Goal: Task Accomplishment & Management: Manage account settings

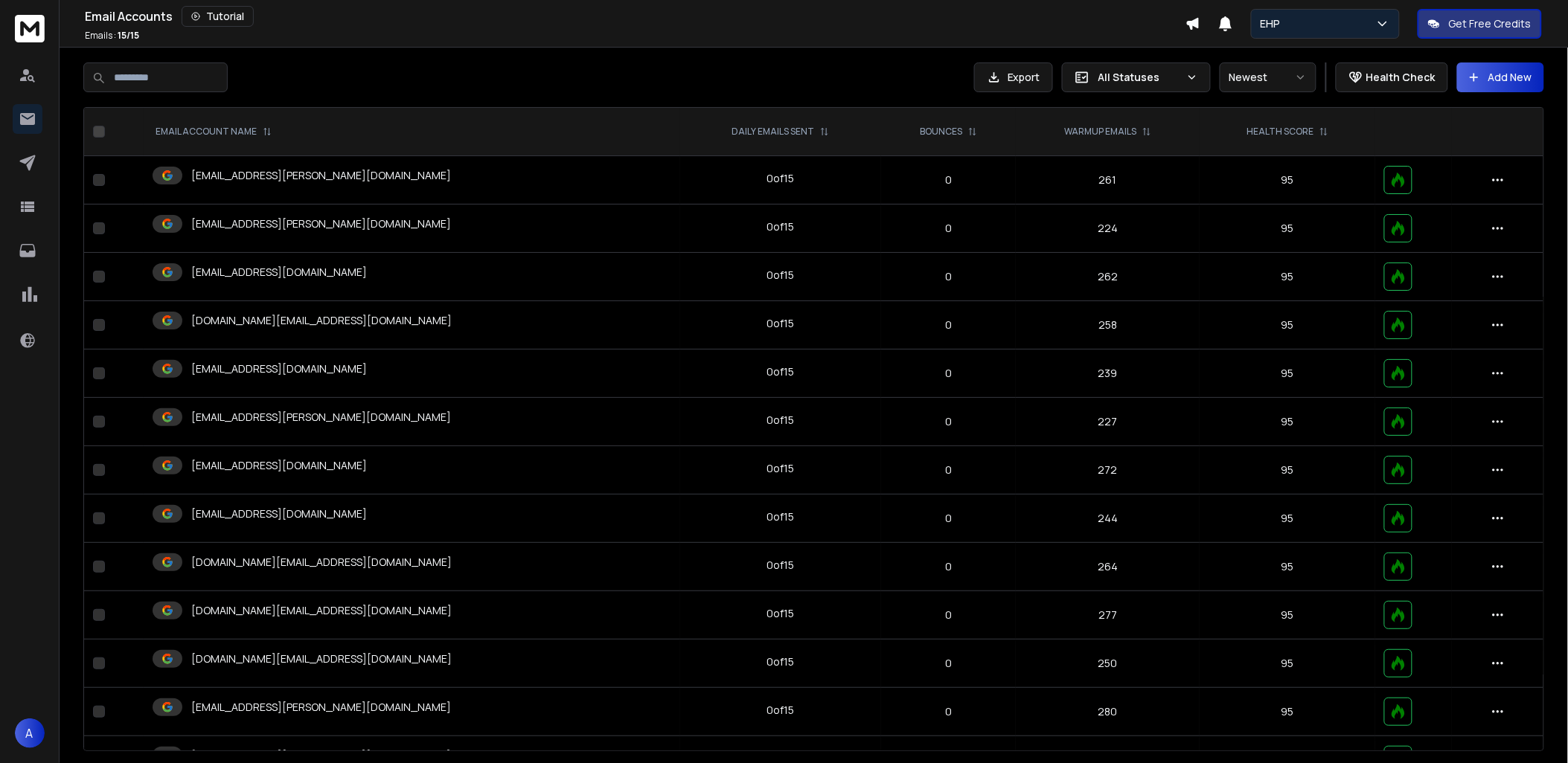
click at [1299, 26] on div "EHP" at bounding box center [1325, 24] width 130 height 15
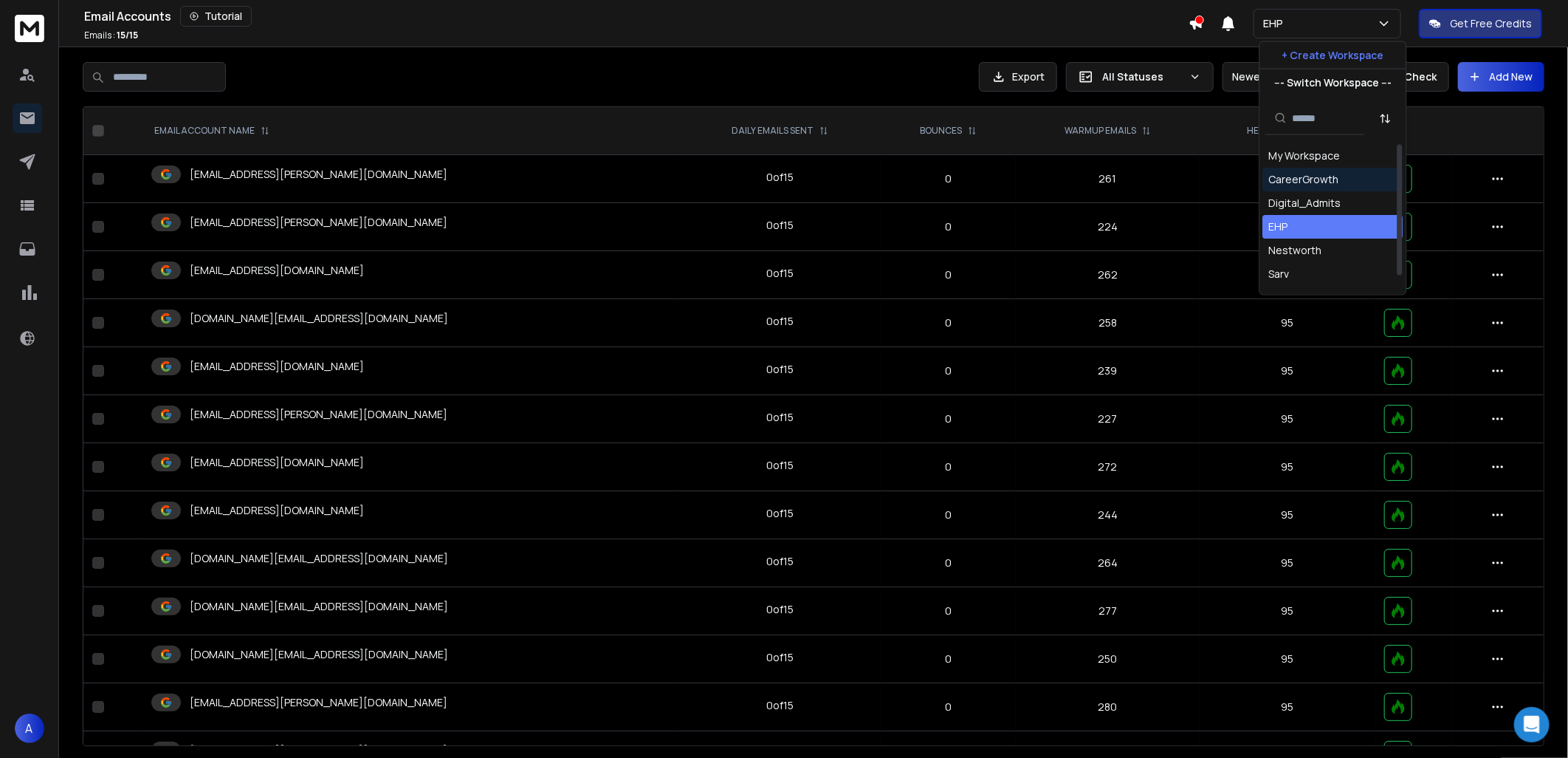
click at [1324, 181] on div "CareerGrowth" at bounding box center [1304, 179] width 70 height 15
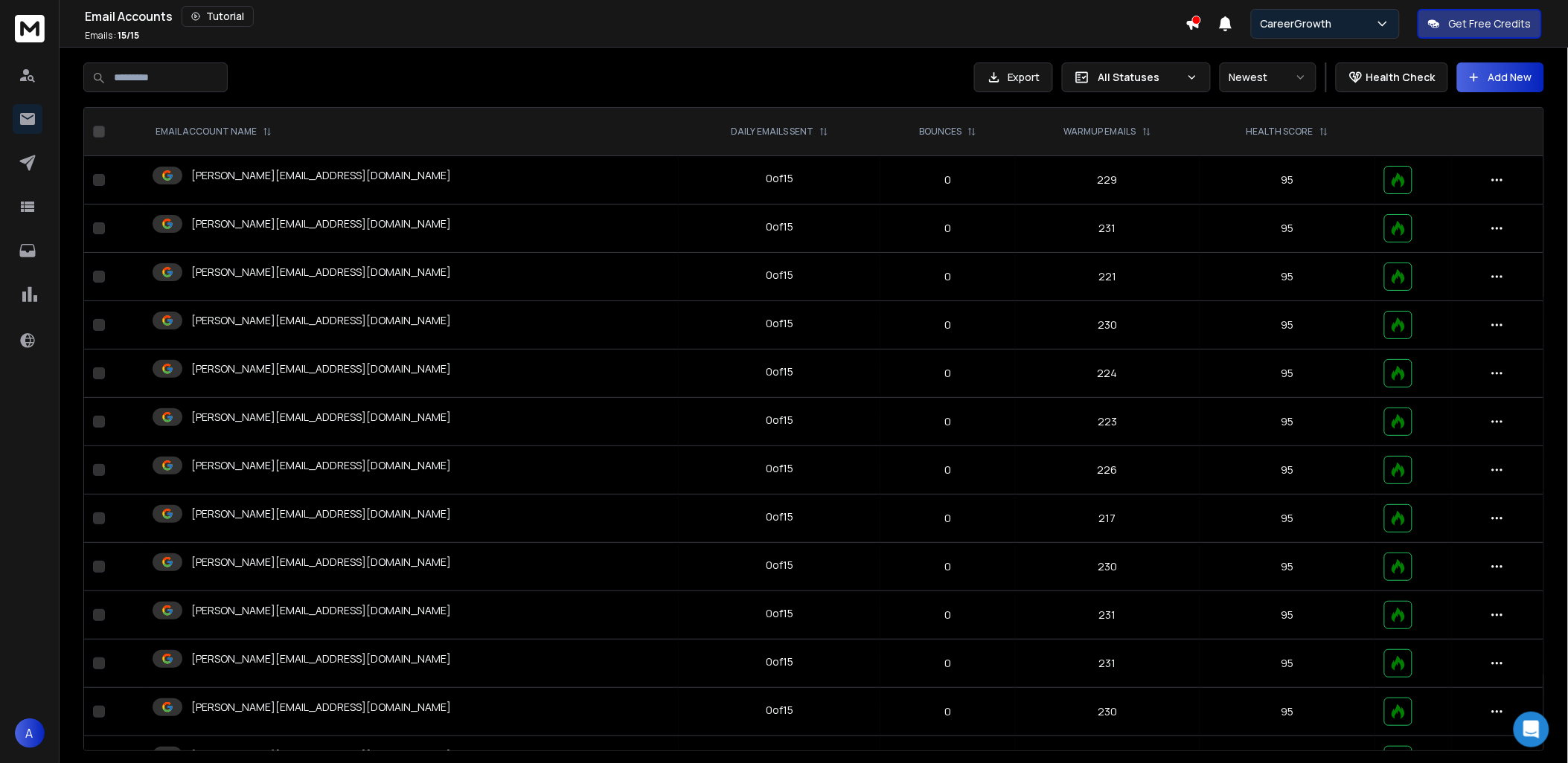
click at [1282, 26] on p "CareerGrowth" at bounding box center [1299, 24] width 77 height 15
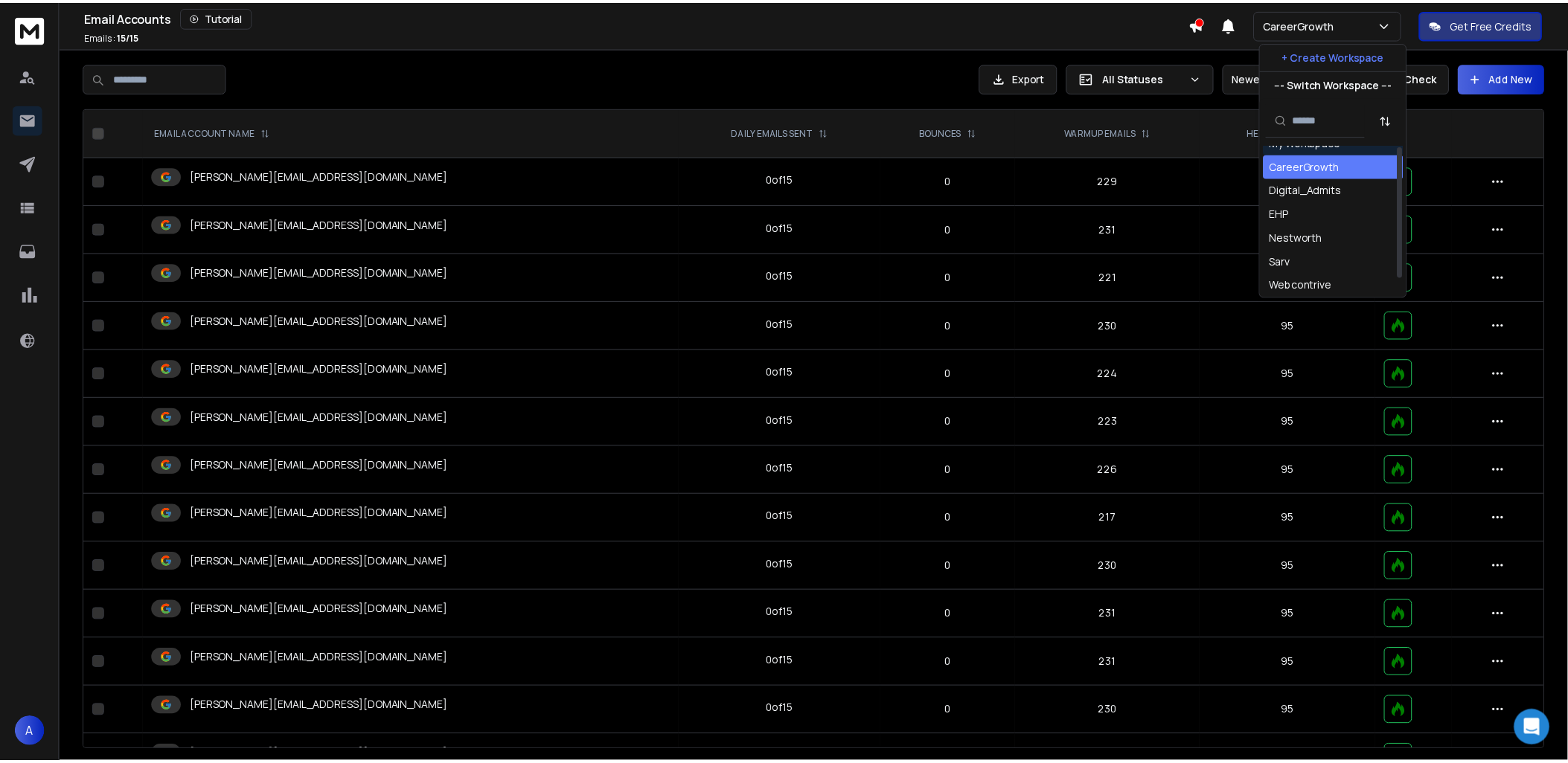
scroll to position [17, 0]
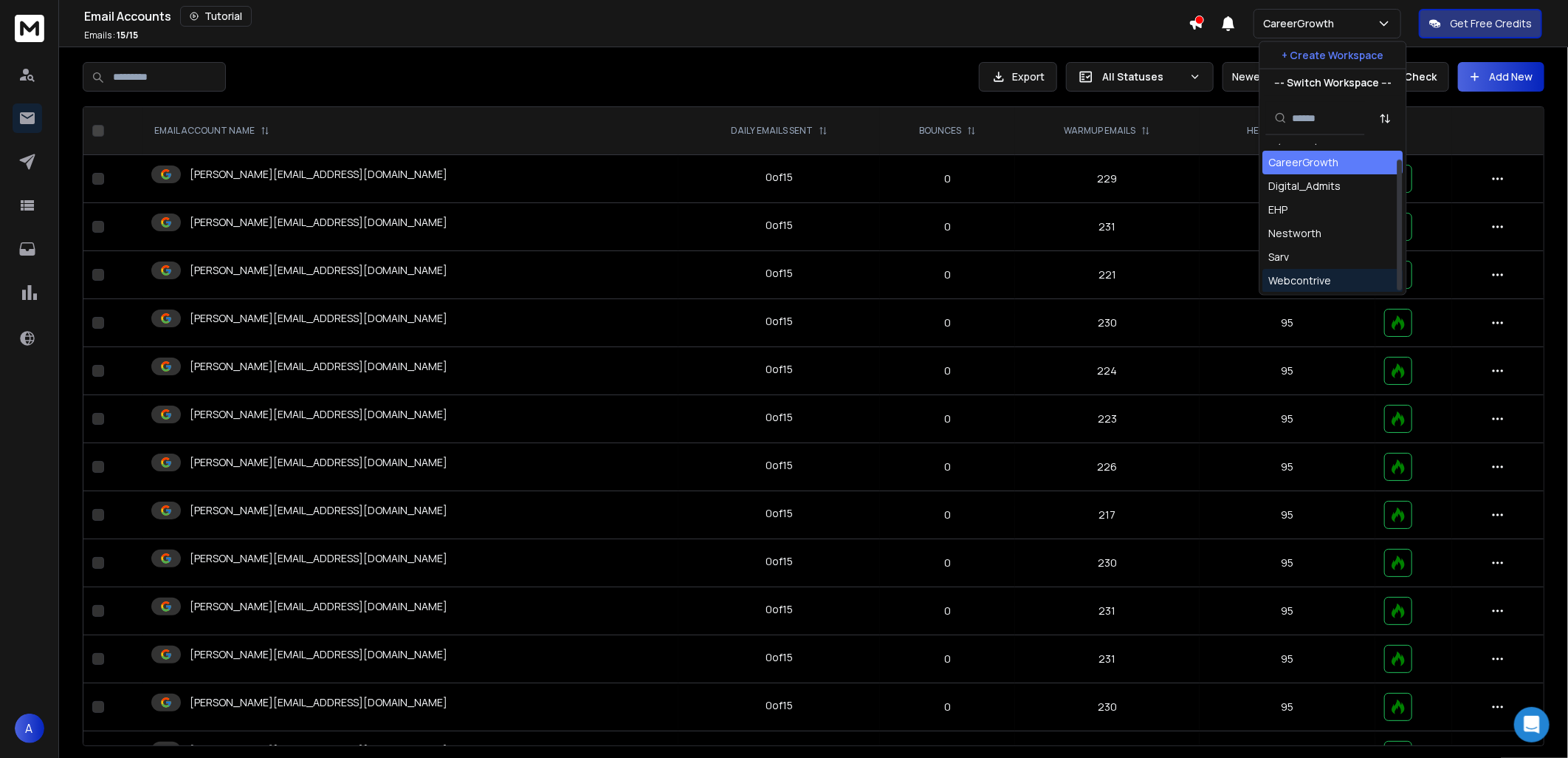
click at [1316, 284] on div "Webcontrive" at bounding box center [1301, 280] width 63 height 15
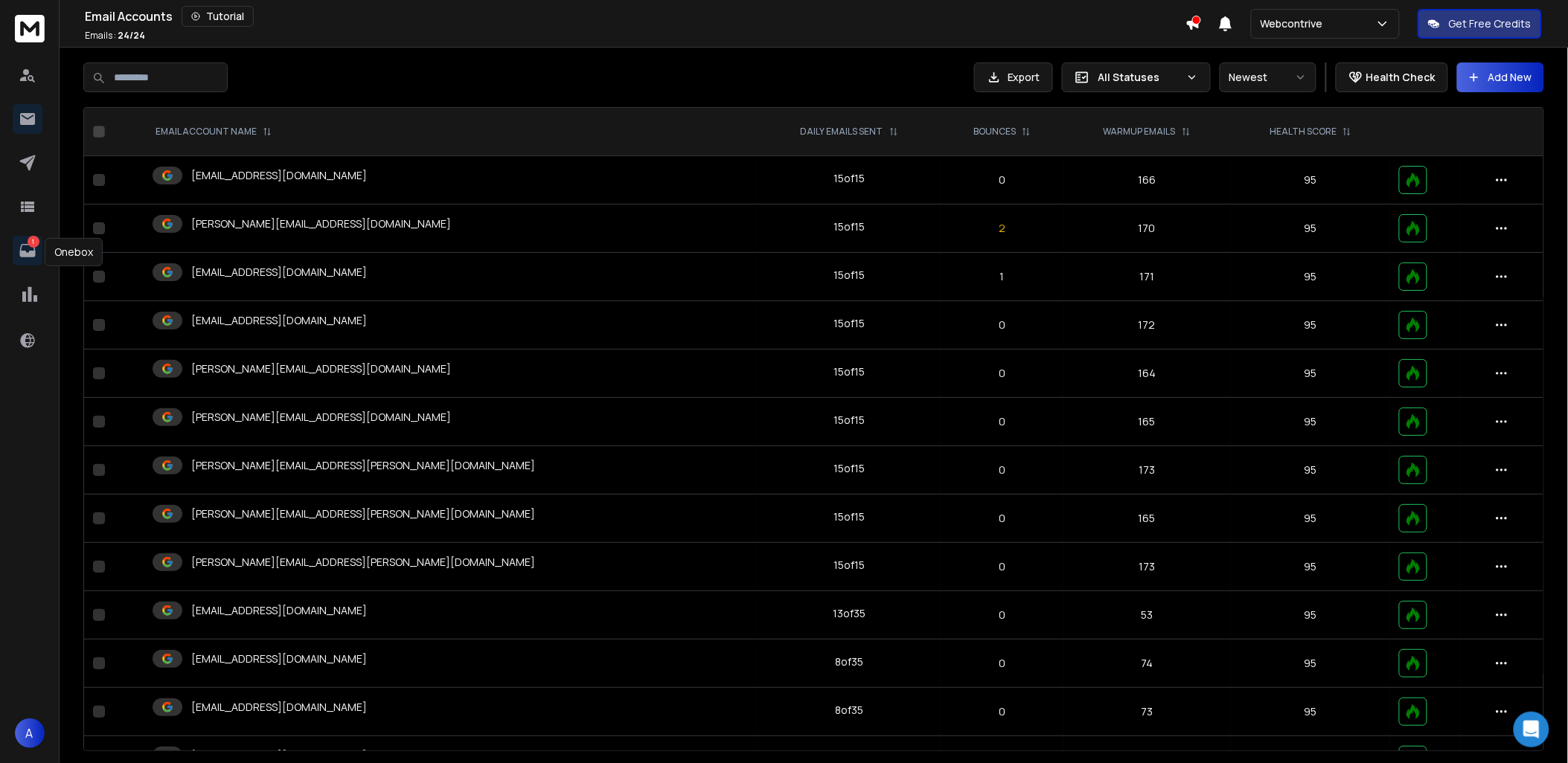
click at [23, 253] on icon at bounding box center [28, 251] width 16 height 14
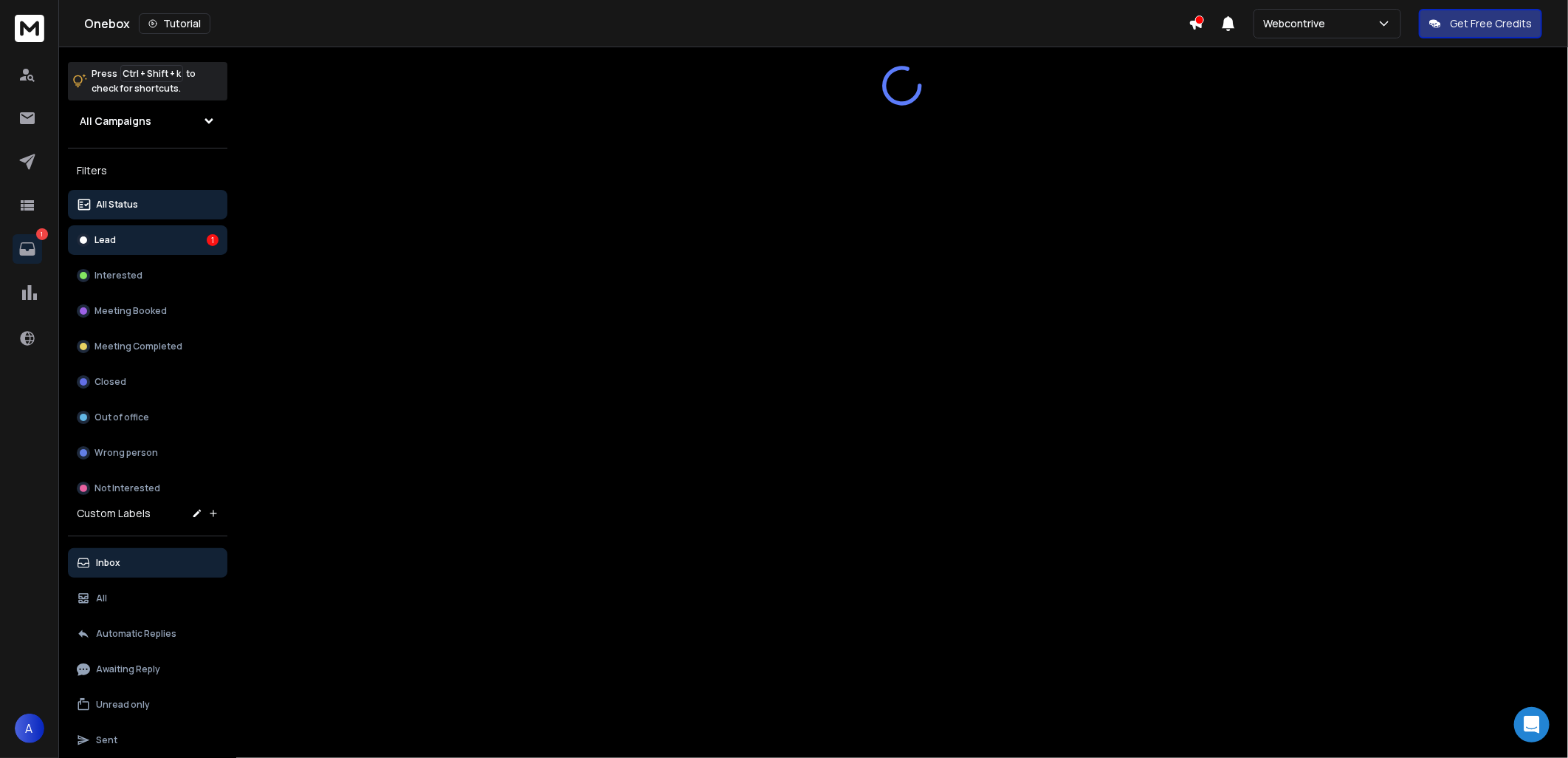
click at [183, 237] on button "Lead 1" at bounding box center [147, 241] width 160 height 29
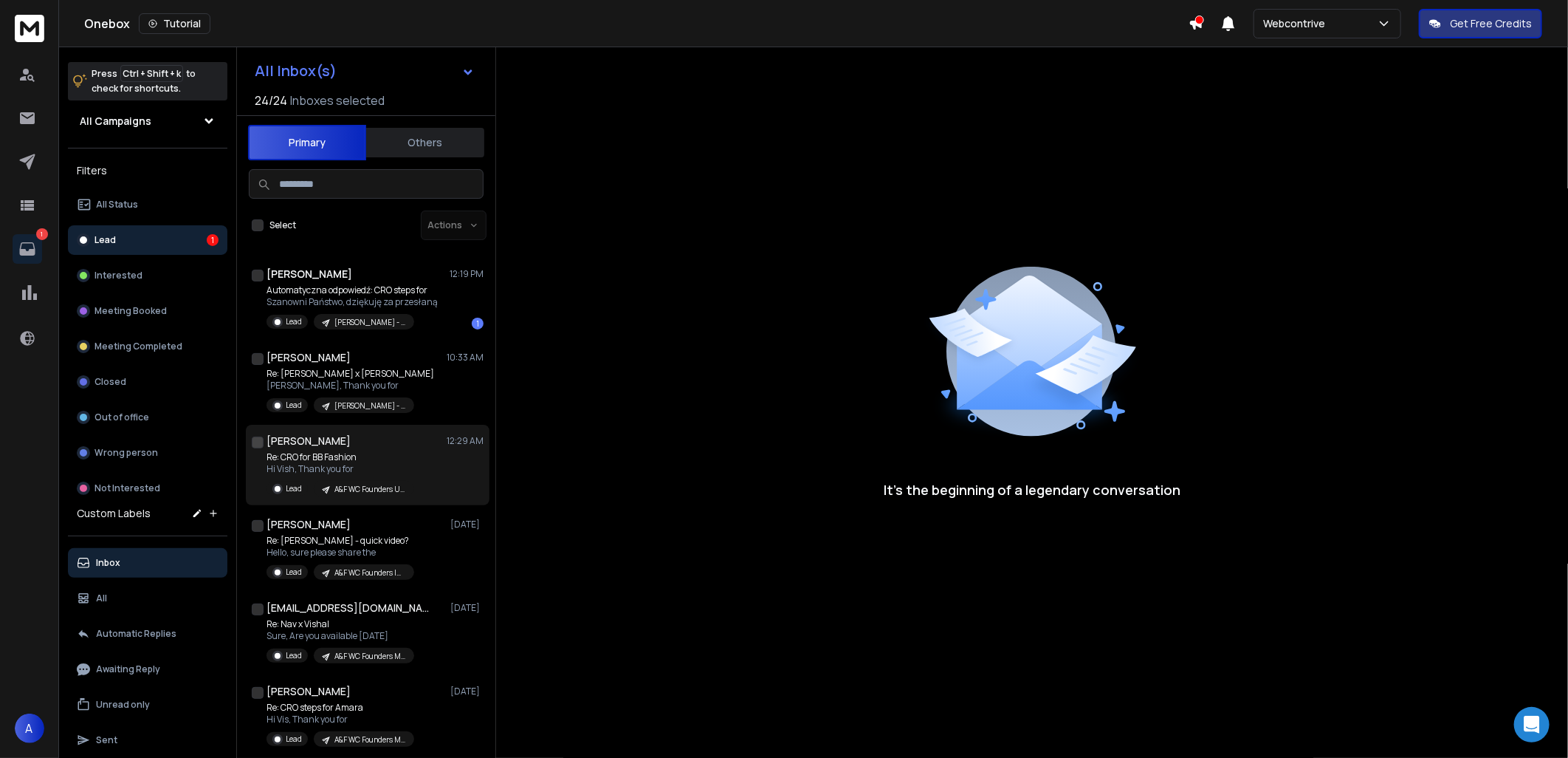
click at [397, 457] on p "Re: CRO for BB Fashion" at bounding box center [340, 458] width 148 height 12
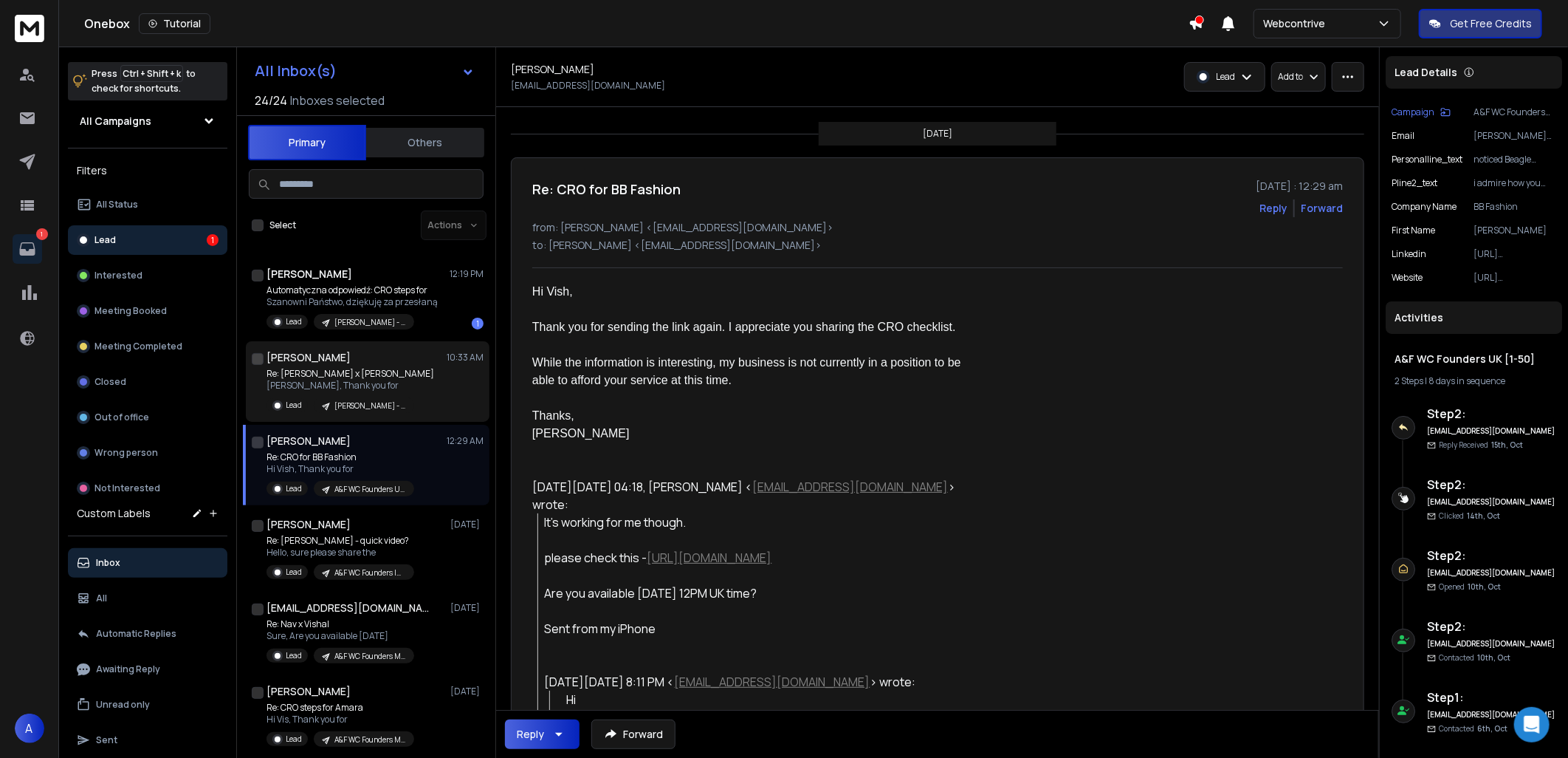
click at [415, 381] on div "Re: Elisa x Emma Ciao Emma, Thank you for Lead Emma - EU DTC Founder [1-10]" at bounding box center [375, 391] width 217 height 45
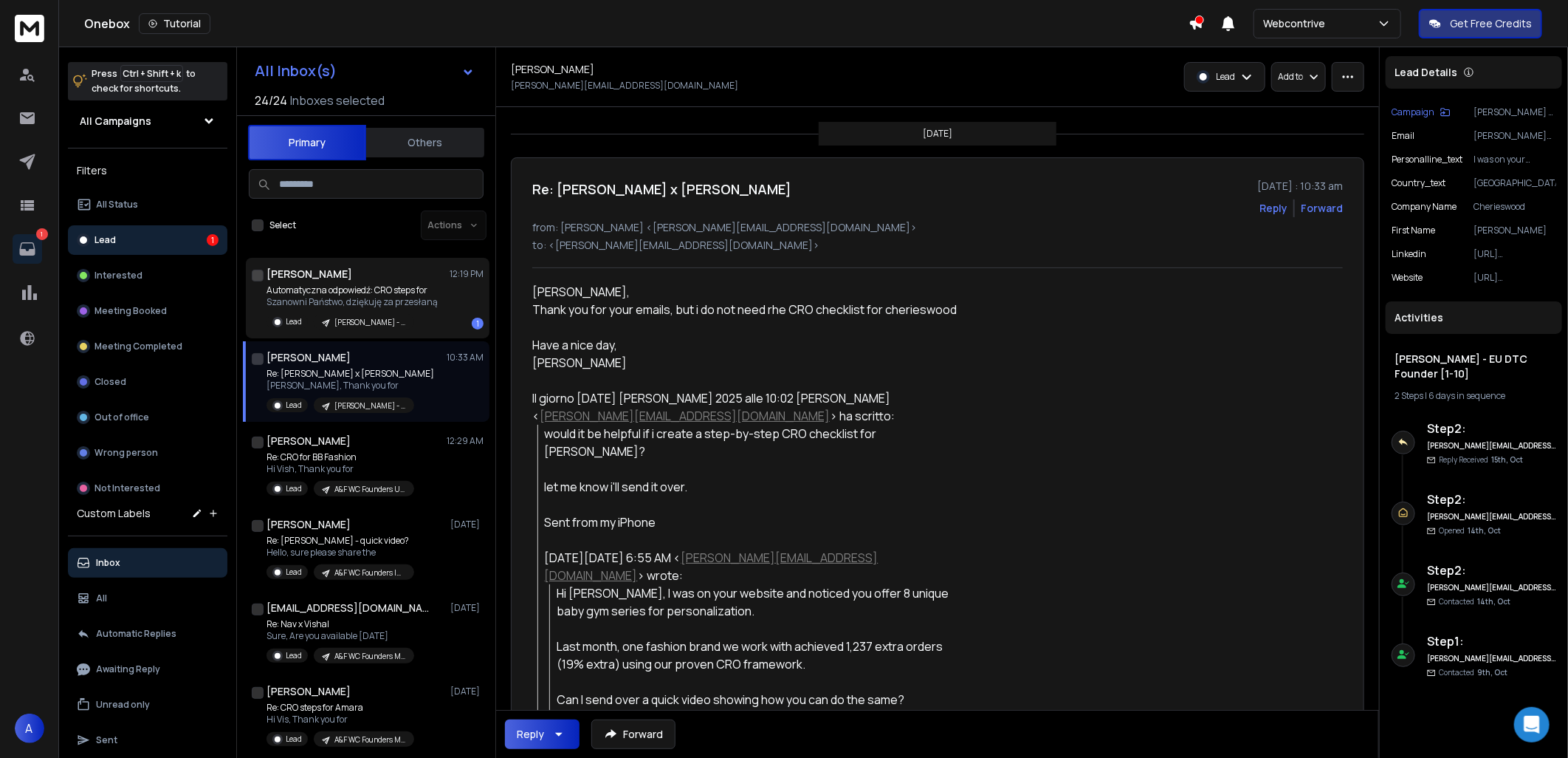
click at [392, 293] on p "Automatyczna odpowiedź: CRO steps for" at bounding box center [352, 291] width 172 height 12
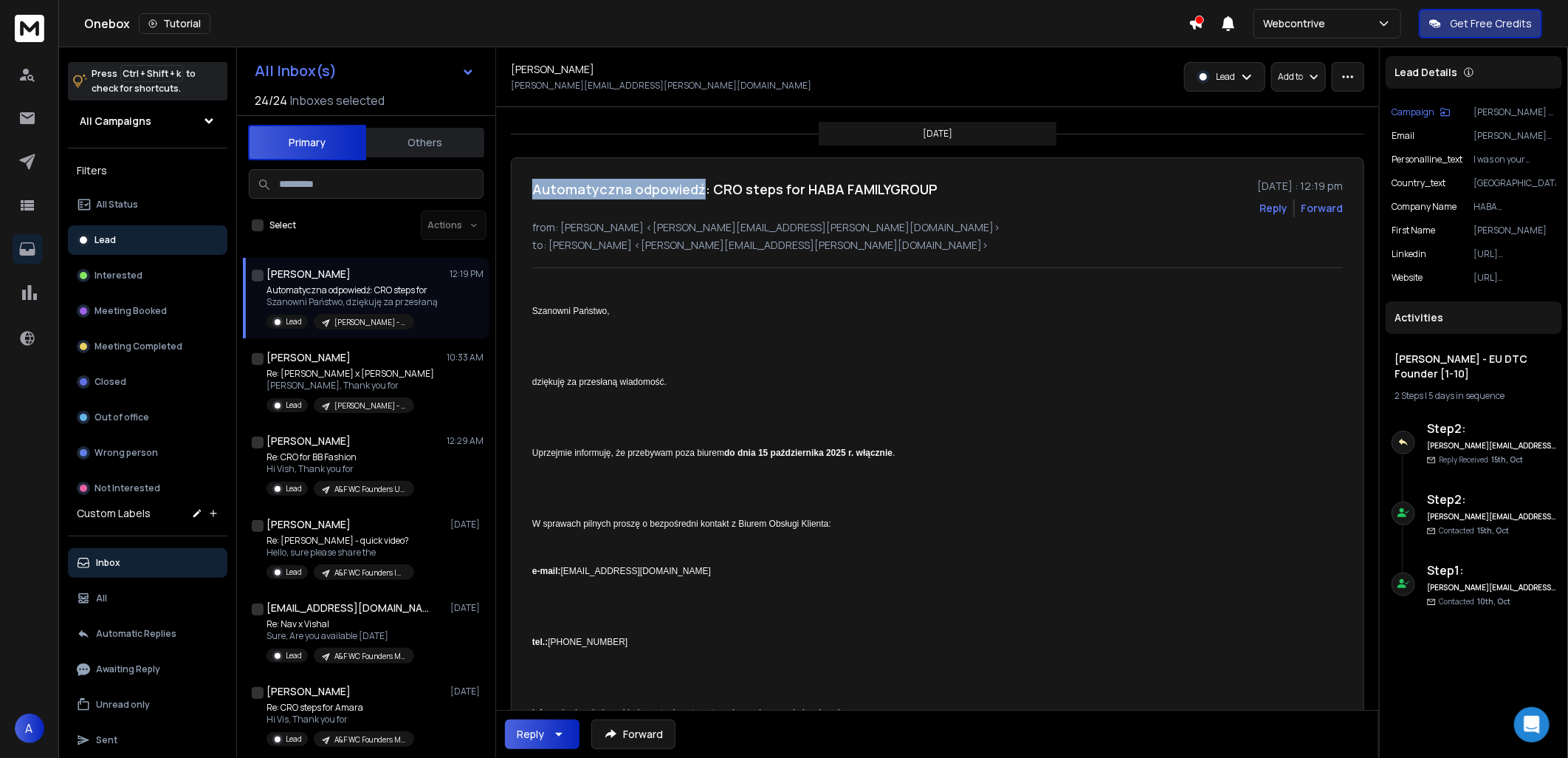
drag, startPoint x: 529, startPoint y: 190, endPoint x: 695, endPoint y: 196, distance: 166.1
drag, startPoint x: 695, startPoint y: 196, endPoint x: 673, endPoint y: 186, distance: 24.2
click at [1320, 31] on button "Webcontrive" at bounding box center [1328, 24] width 148 height 29
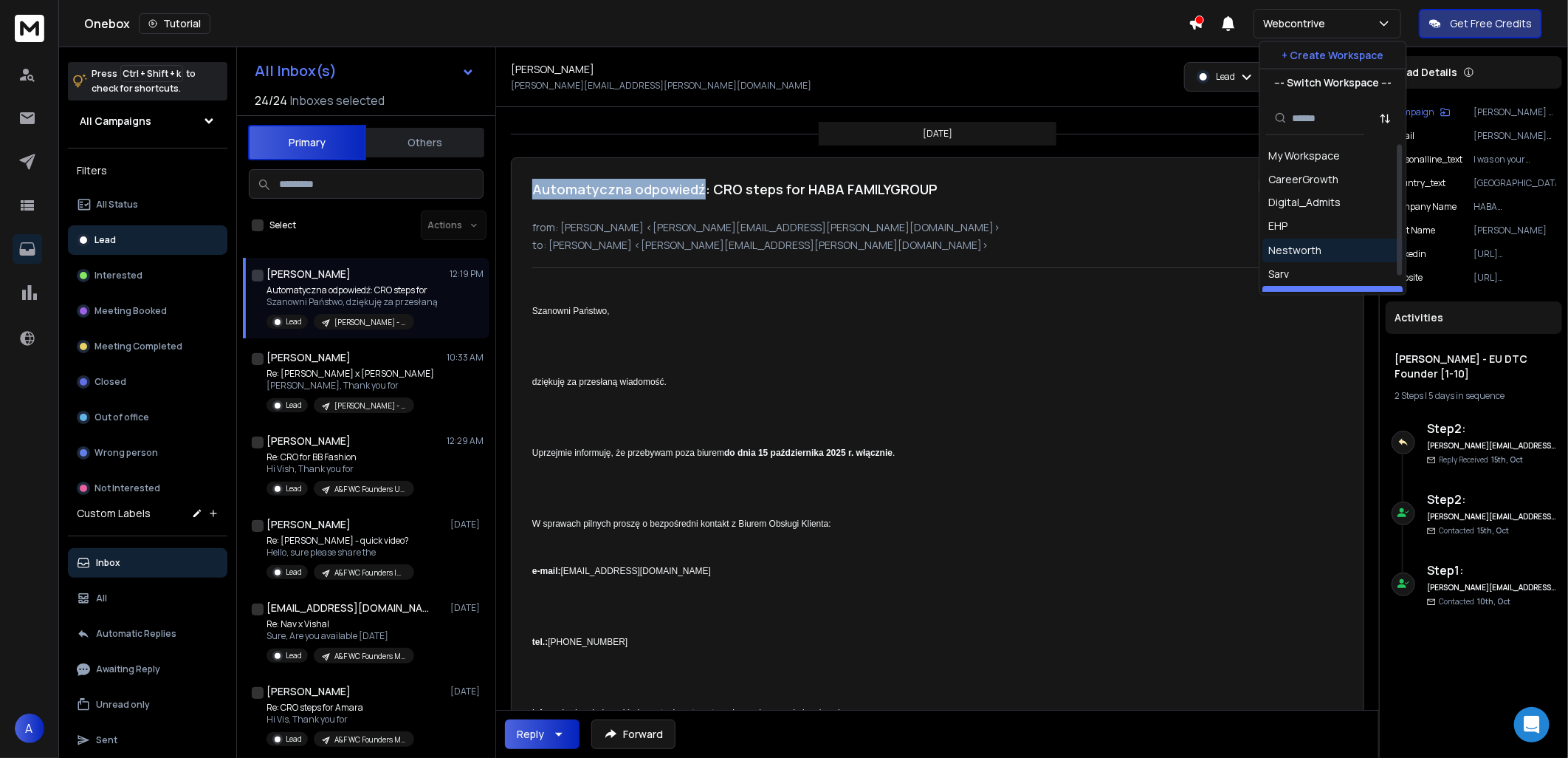
click at [1289, 253] on div "Nestworth" at bounding box center [1296, 250] width 53 height 15
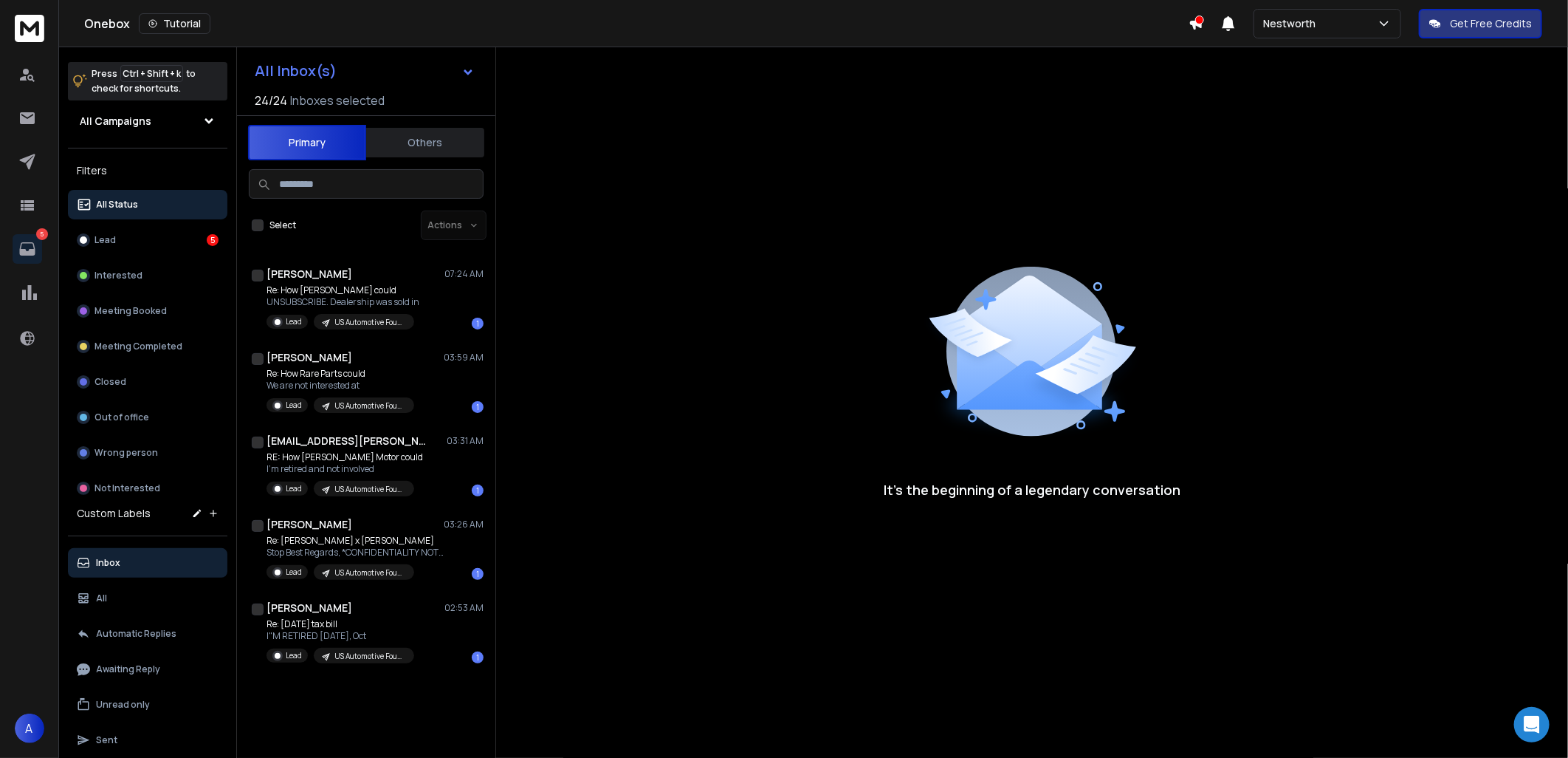
click at [117, 238] on button "Lead 5" at bounding box center [147, 241] width 160 height 29
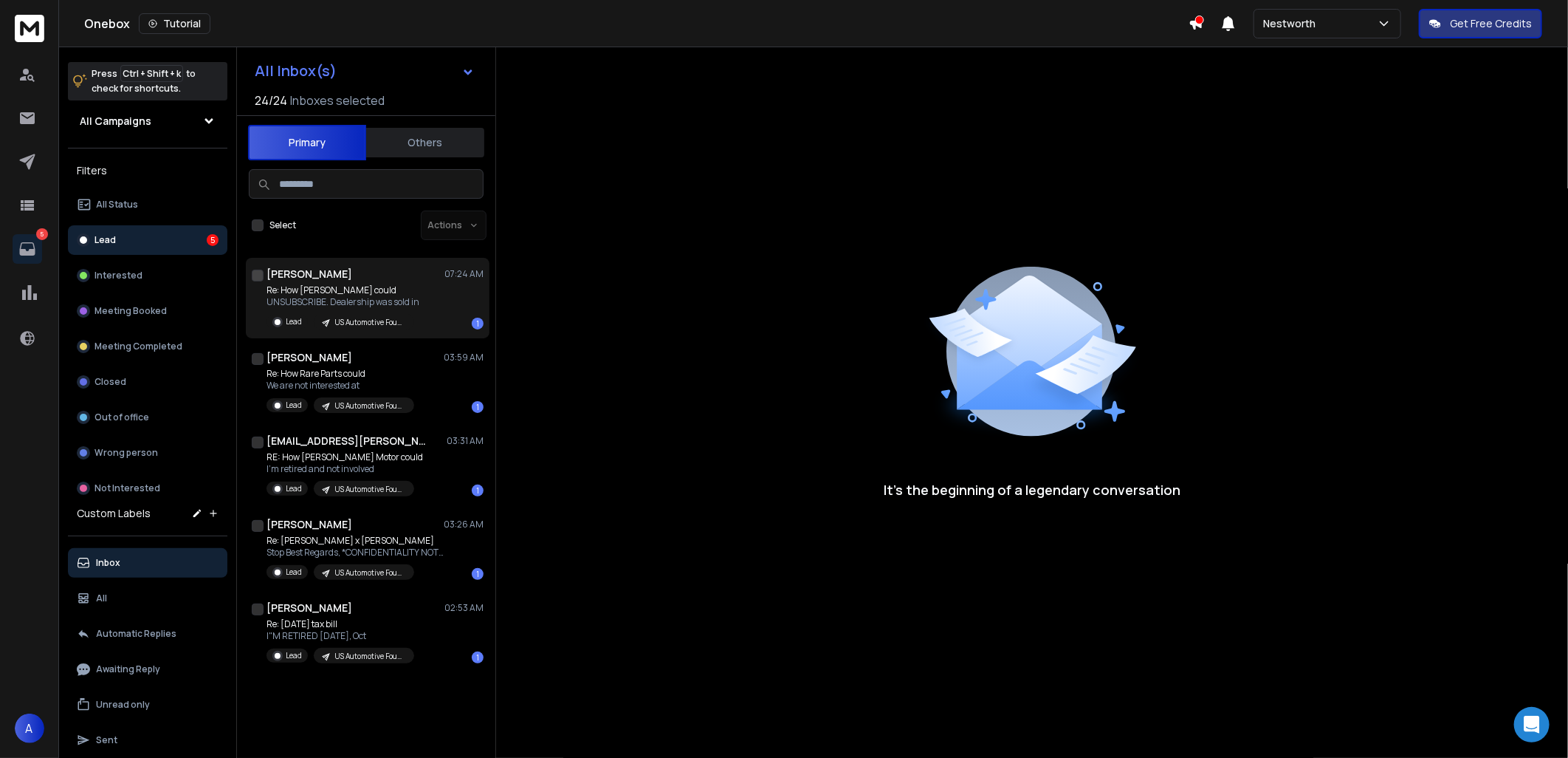
click at [377, 293] on p "Re: How Jim Sigel could" at bounding box center [343, 291] width 153 height 12
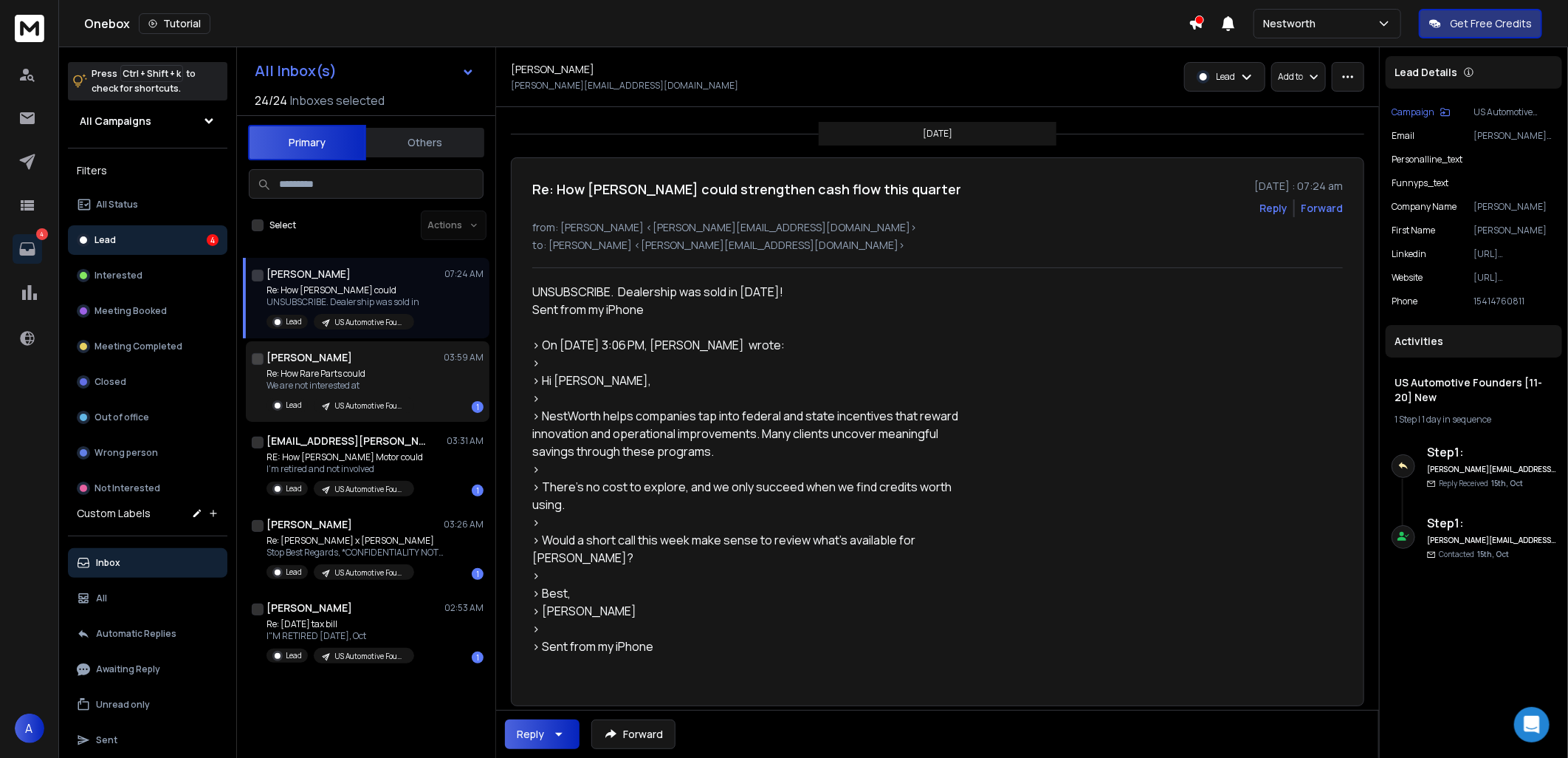
click at [397, 377] on p "Re: How Rare Parts could" at bounding box center [340, 374] width 148 height 12
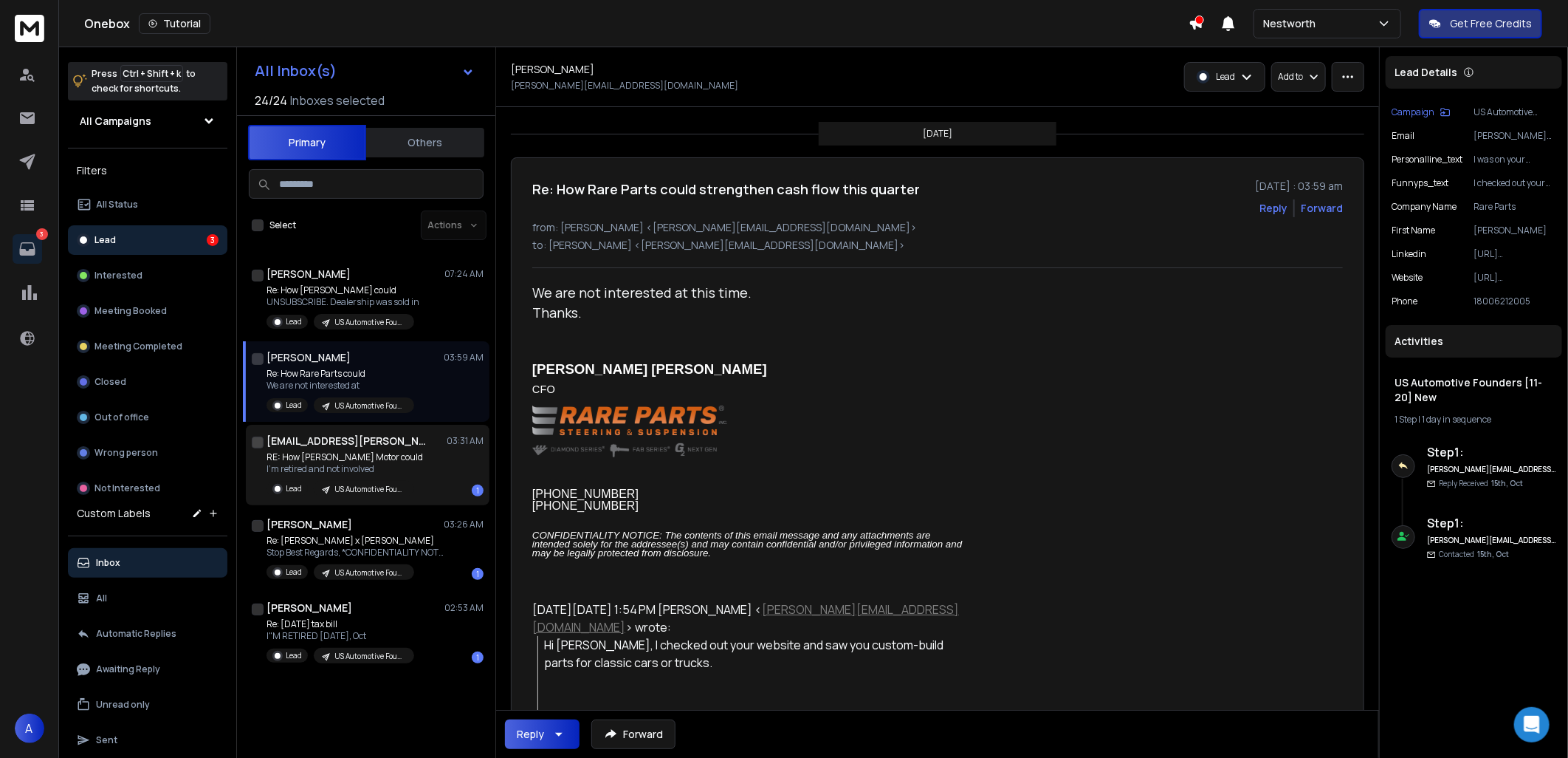
click at [449, 461] on div "RE: How Vidmar Motor could I'm retired and not involved Lead US Automotive Foun…" at bounding box center [375, 474] width 217 height 45
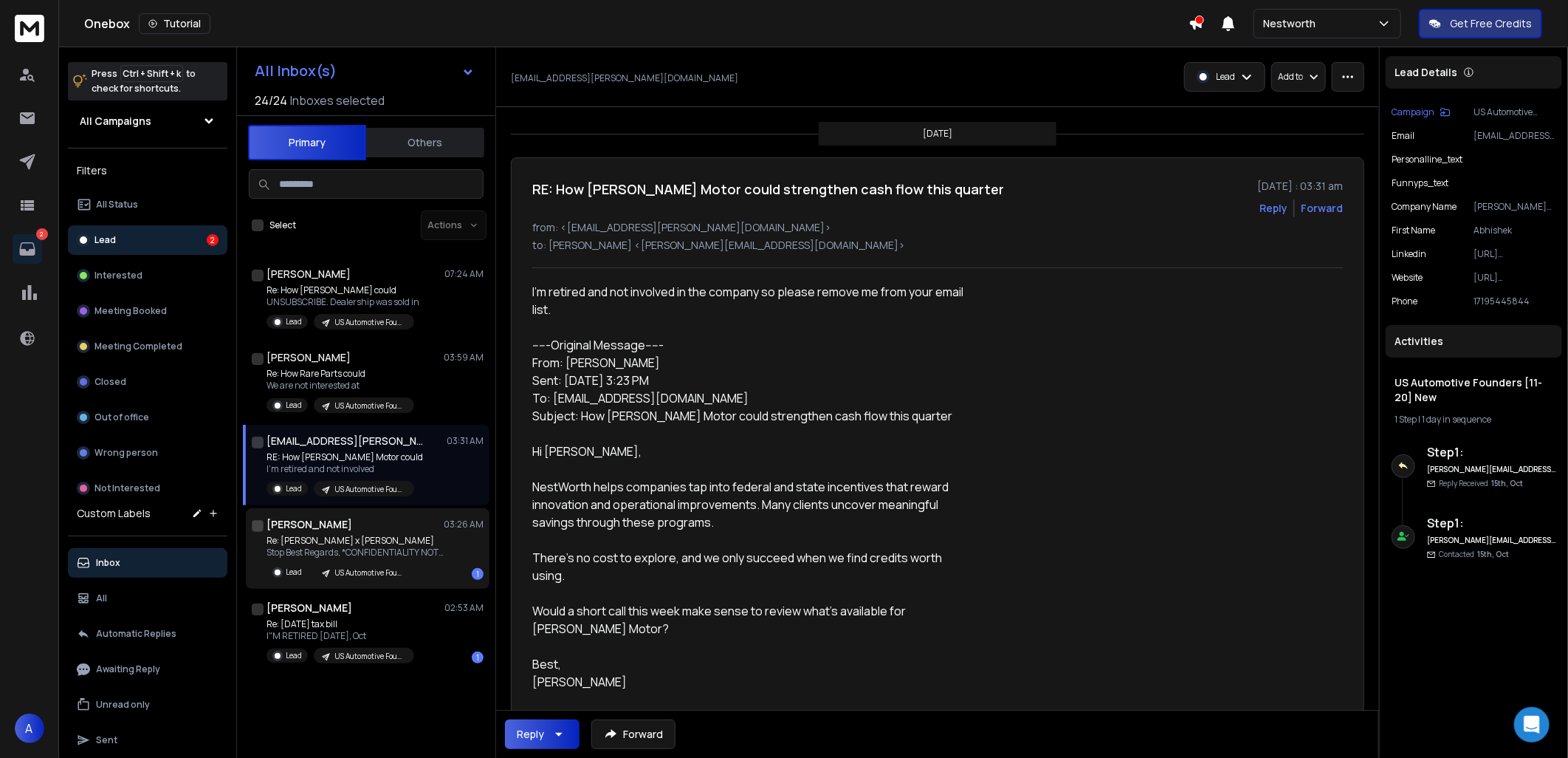
click at [424, 554] on p "Stop Best Regards, *CONFIDENTIALITY NOTICE:*" at bounding box center [355, 553] width 178 height 12
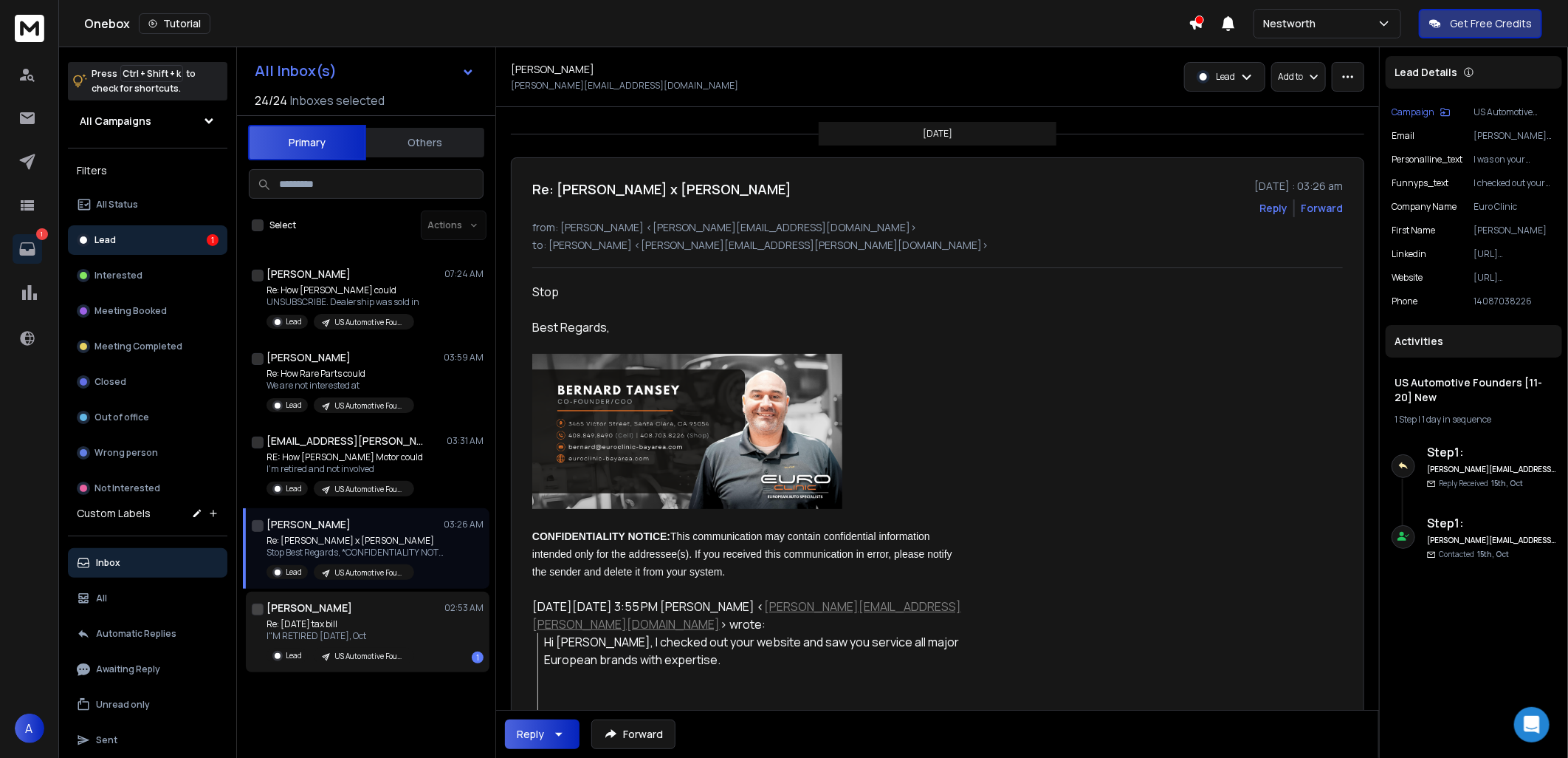
click at [455, 620] on div "Re: July 2025 tax bill I"M RETIRED On Tue, Oct Lead US Automotive Founders [11-…" at bounding box center [375, 641] width 217 height 45
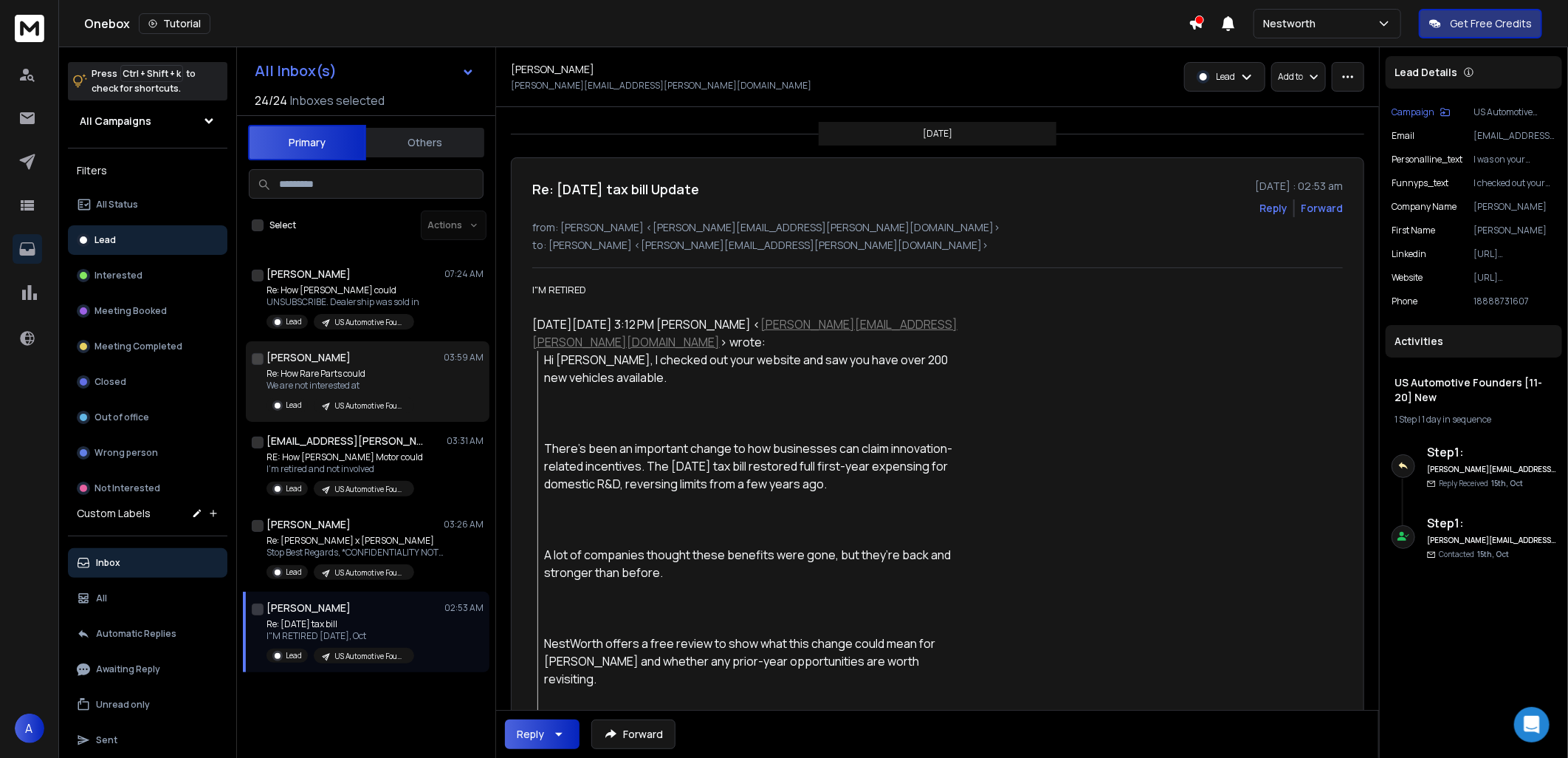
click at [392, 375] on p "Re: How Rare Parts could" at bounding box center [340, 374] width 148 height 12
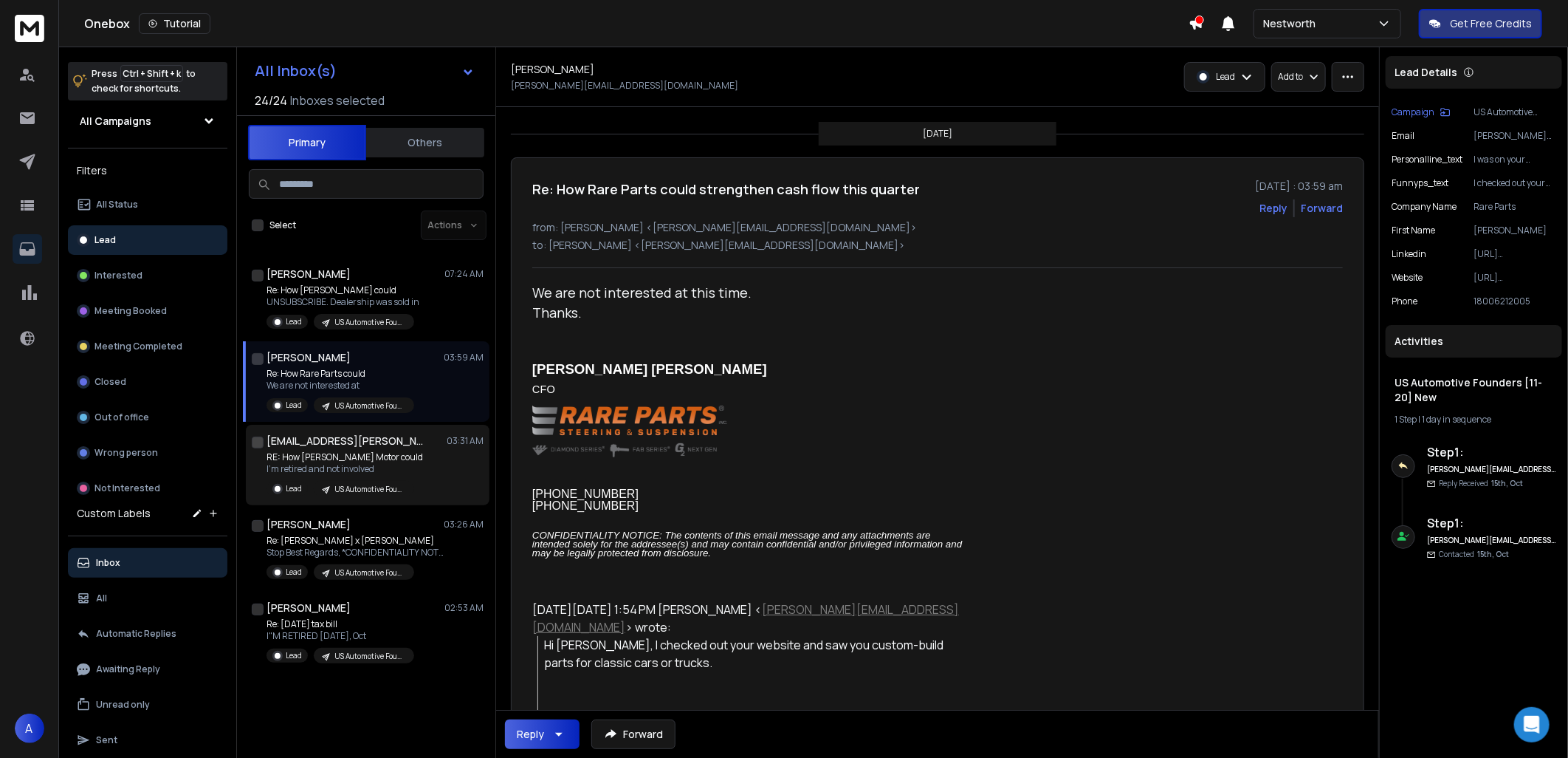
click at [407, 460] on p "RE: How Vidmar Motor could" at bounding box center [345, 458] width 157 height 12
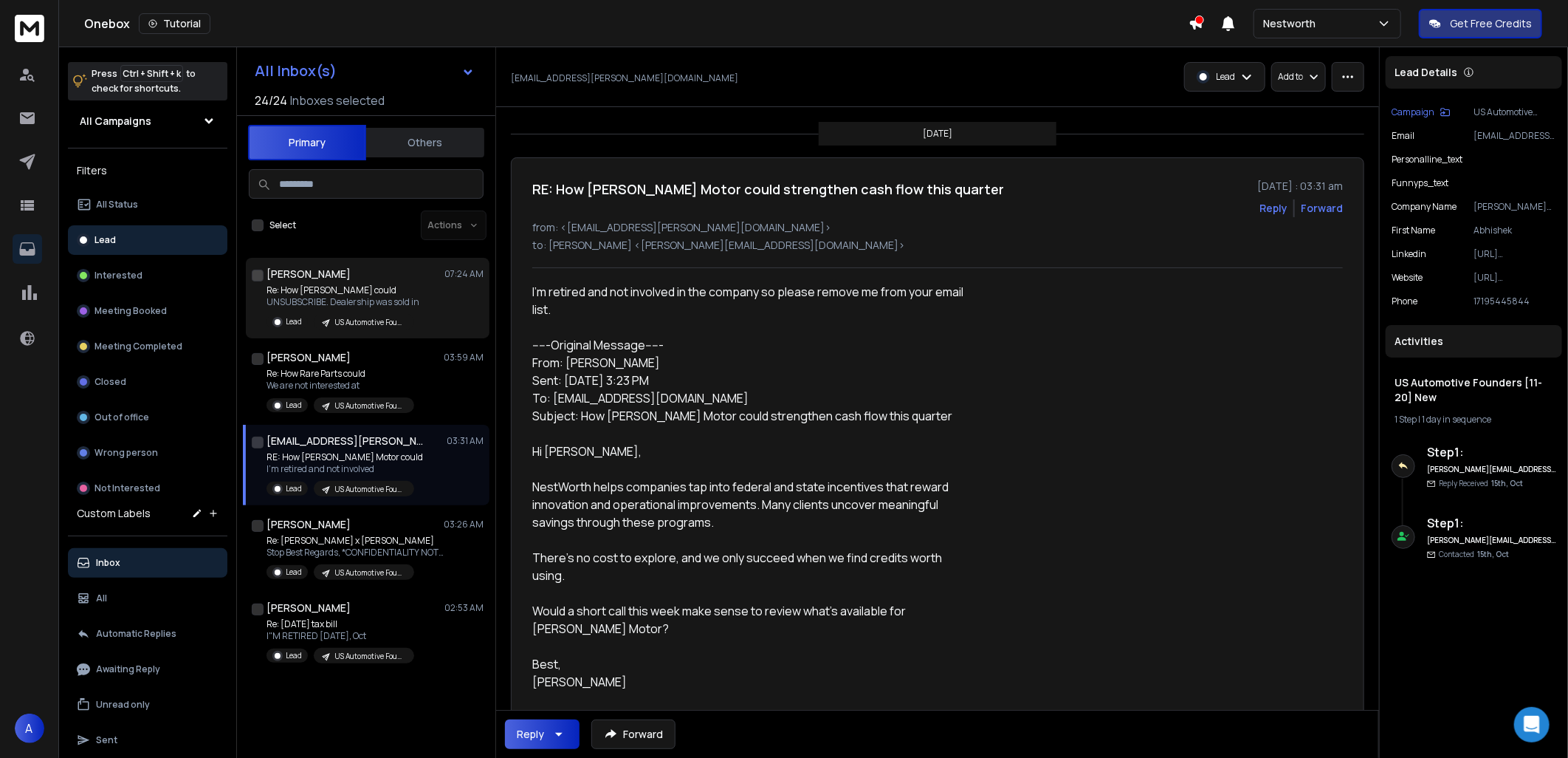
click at [385, 285] on p "Re: How Jim Sigel could" at bounding box center [343, 291] width 153 height 12
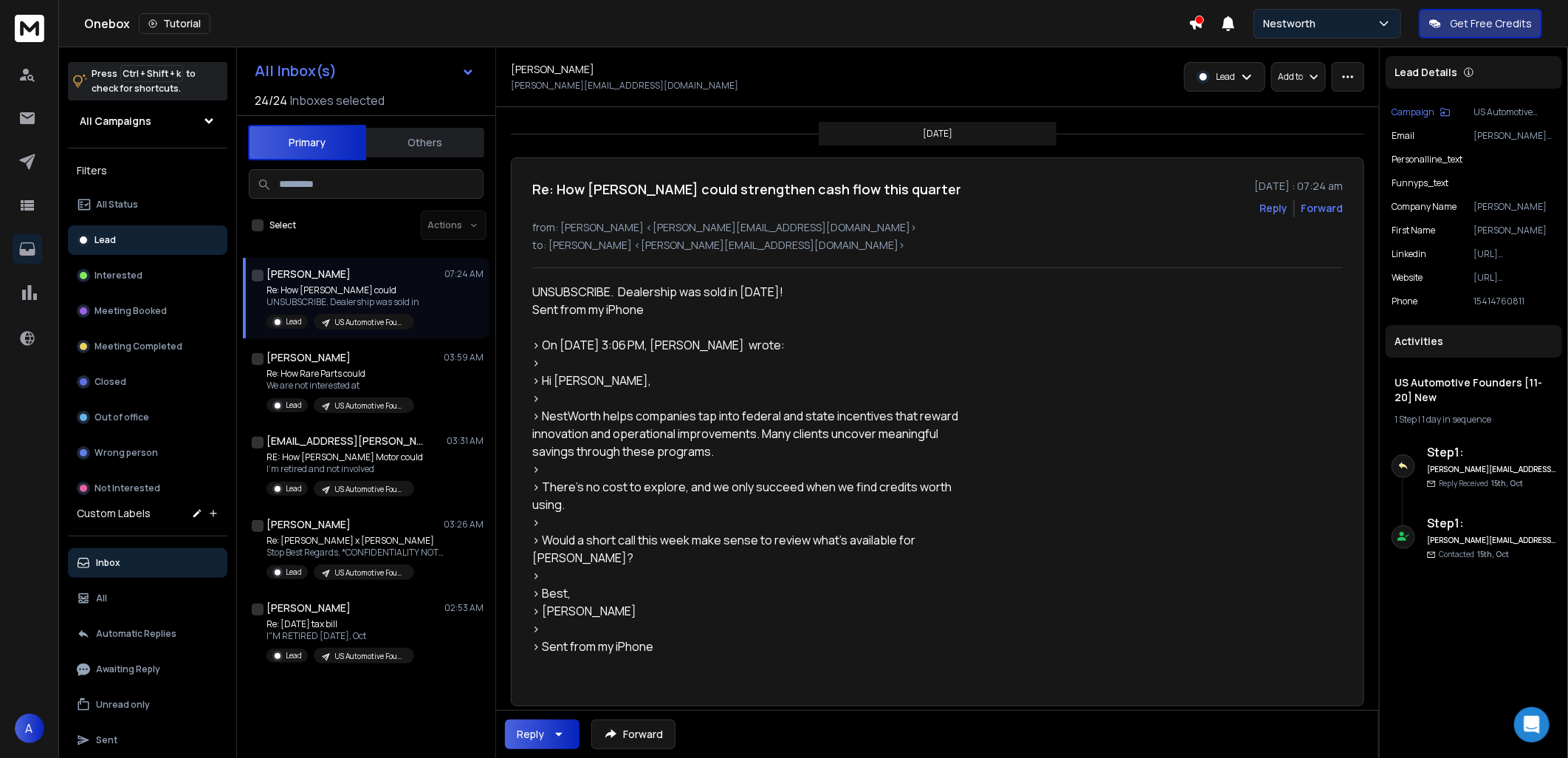
click at [1369, 32] on button "Nestworth" at bounding box center [1328, 24] width 148 height 29
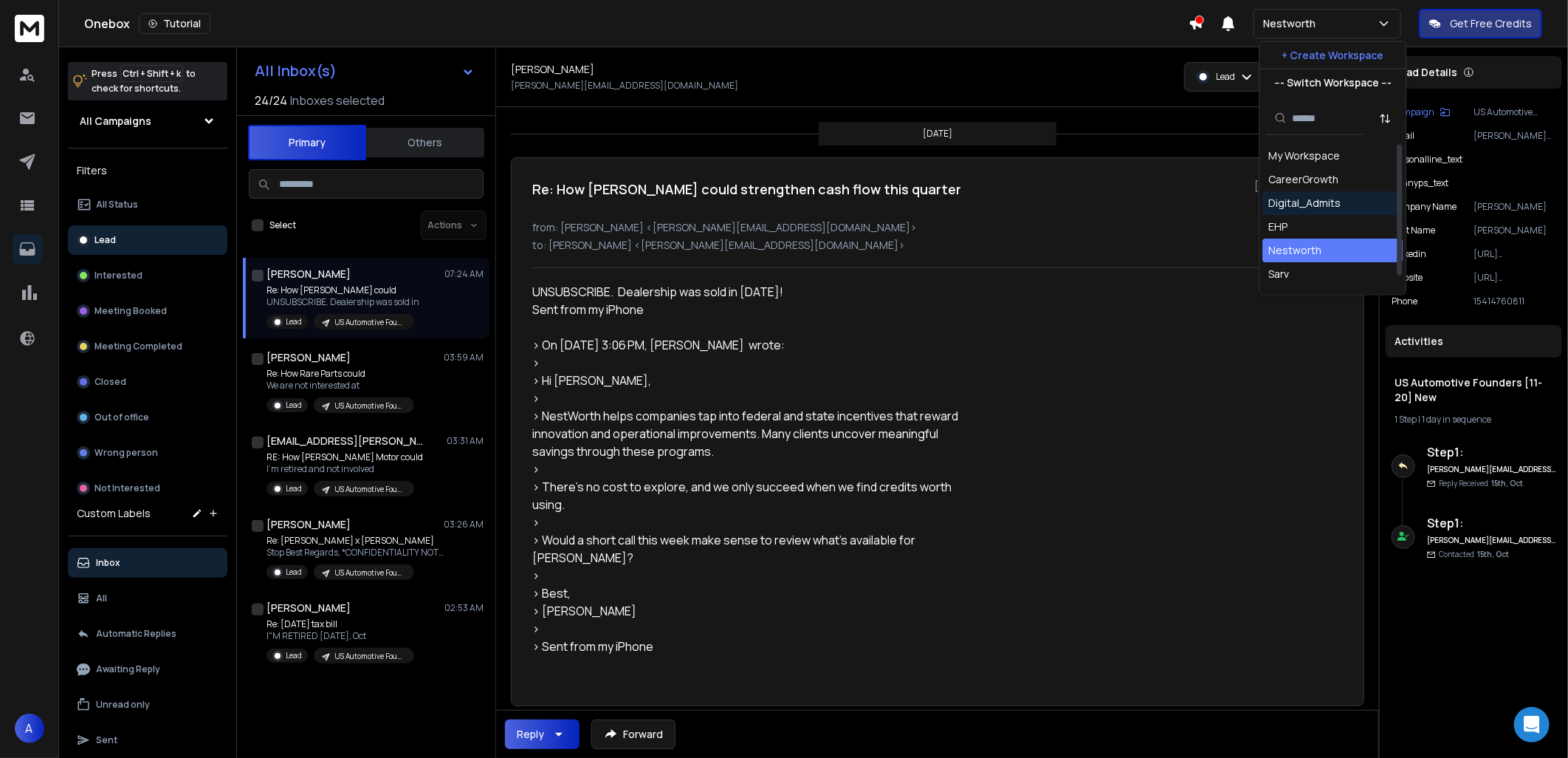
click at [1281, 194] on div "Digital_Admits" at bounding box center [1333, 203] width 140 height 24
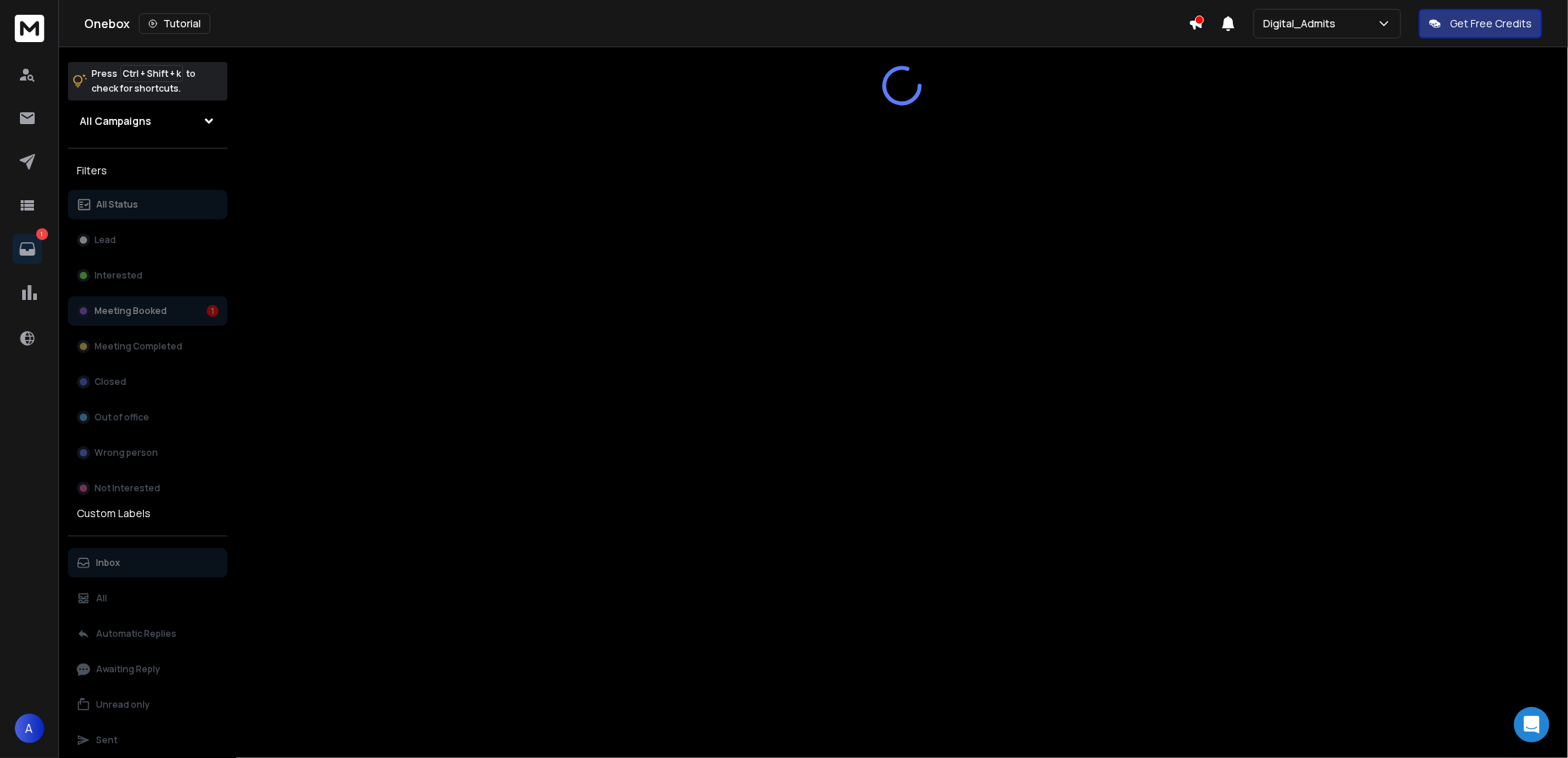
click at [172, 308] on button "Meeting Booked 1" at bounding box center [147, 311] width 160 height 29
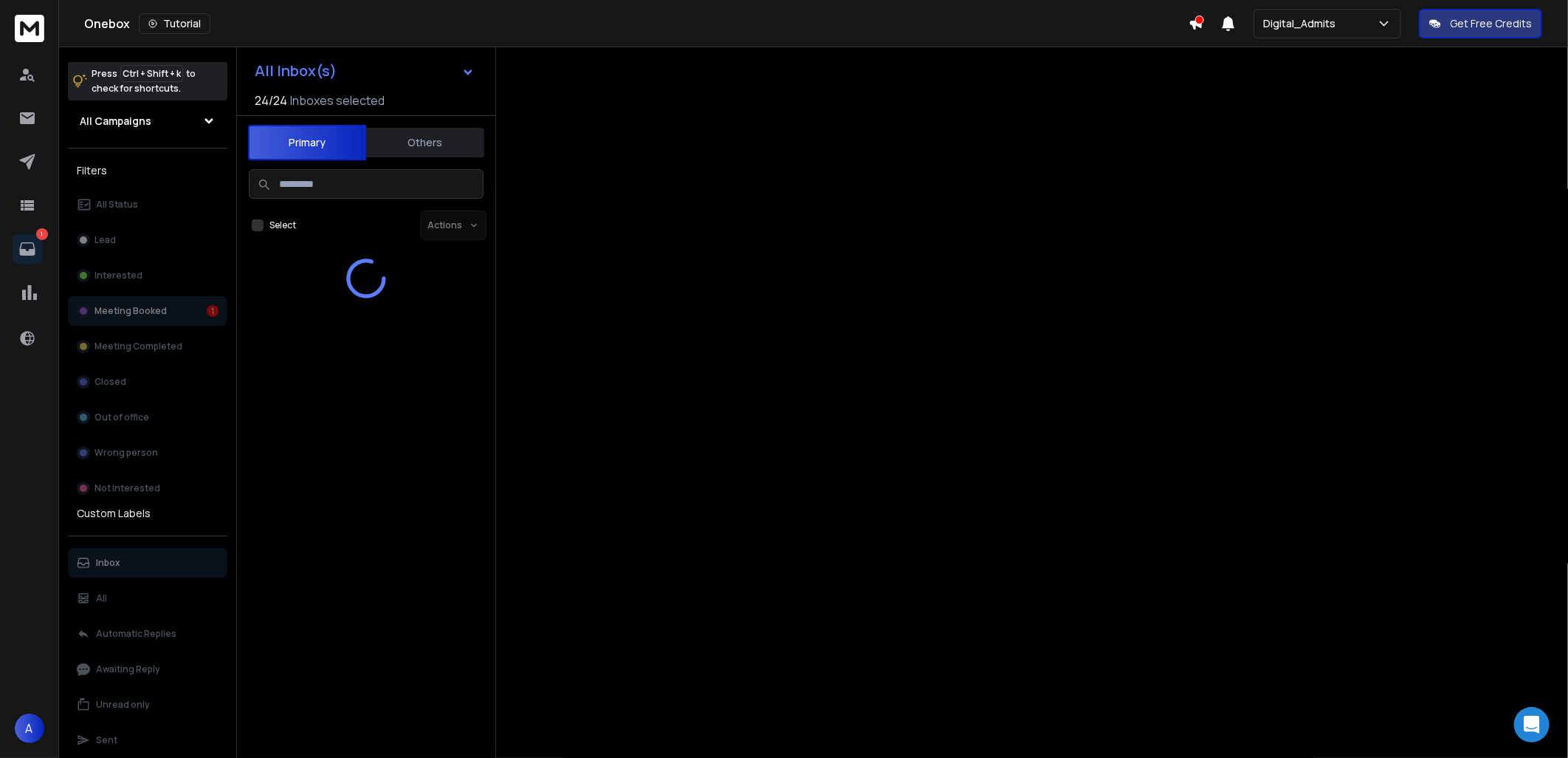
click at [172, 308] on div "All Status Lead Interested Meeting Booked 1 Meeting Completed Closed Out of off…" at bounding box center [147, 346] width 160 height 313
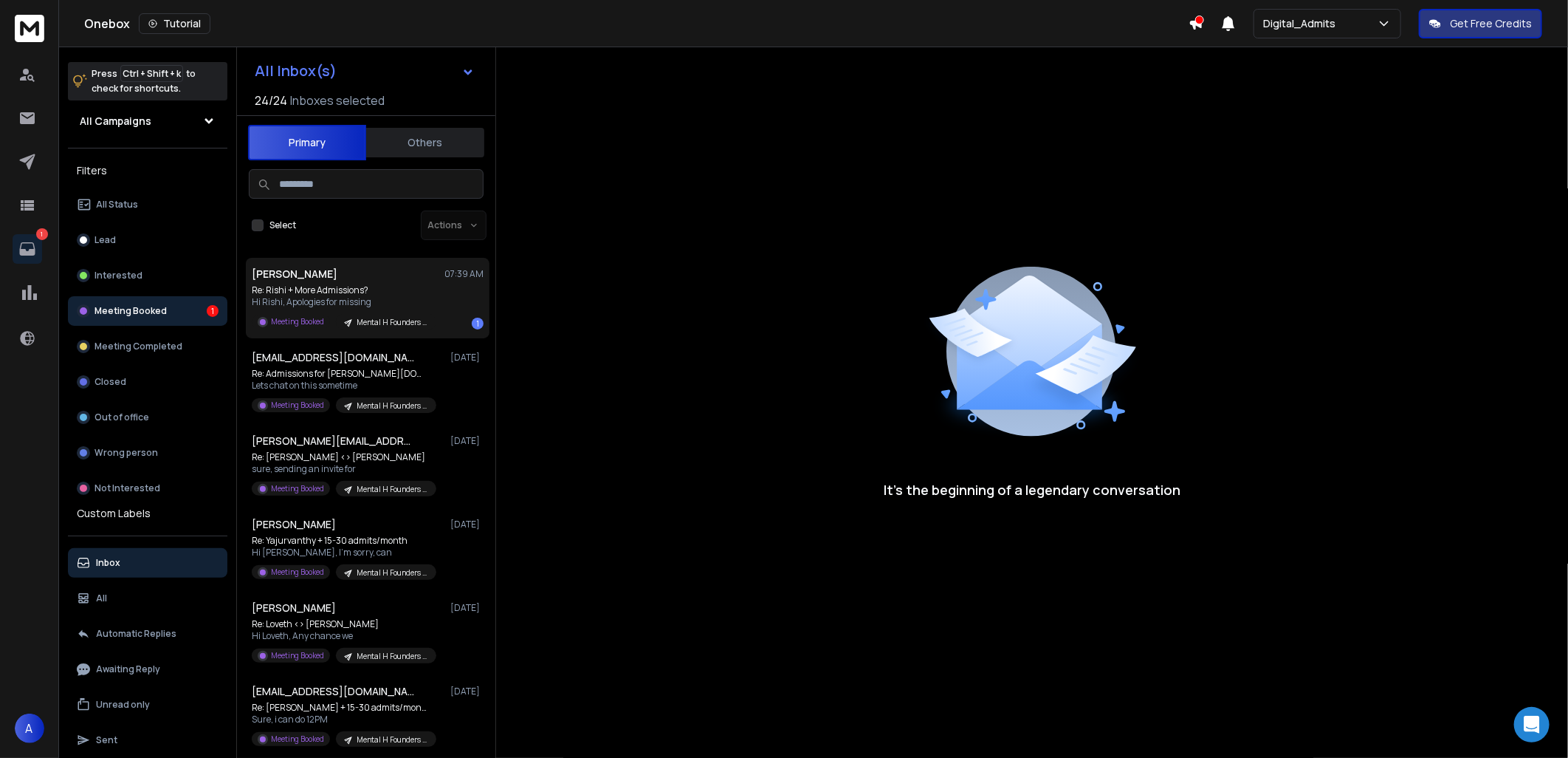
click at [312, 279] on div "[PERSON_NAME] 07:39 AM" at bounding box center [368, 274] width 232 height 15
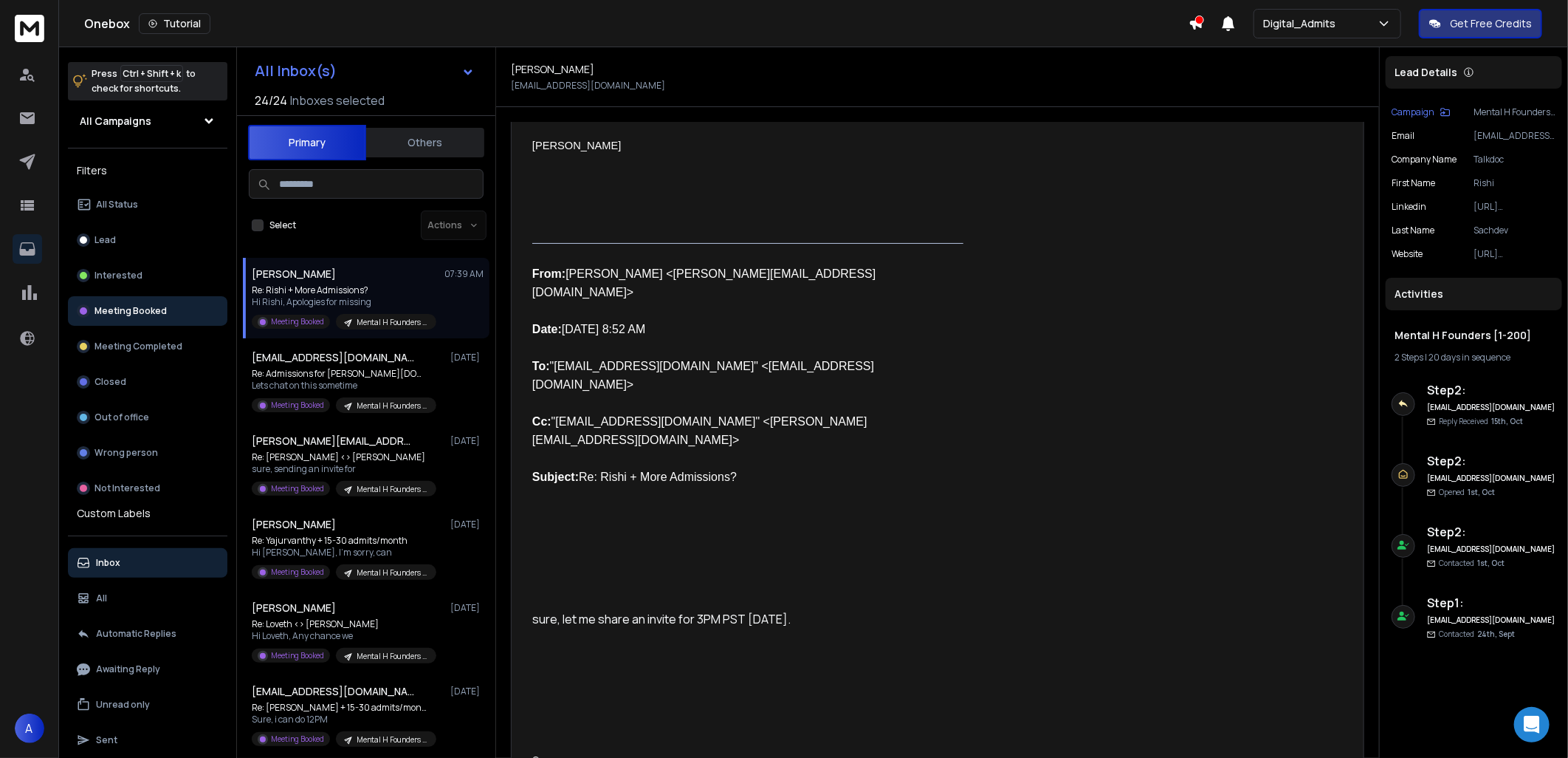
scroll to position [328, 0]
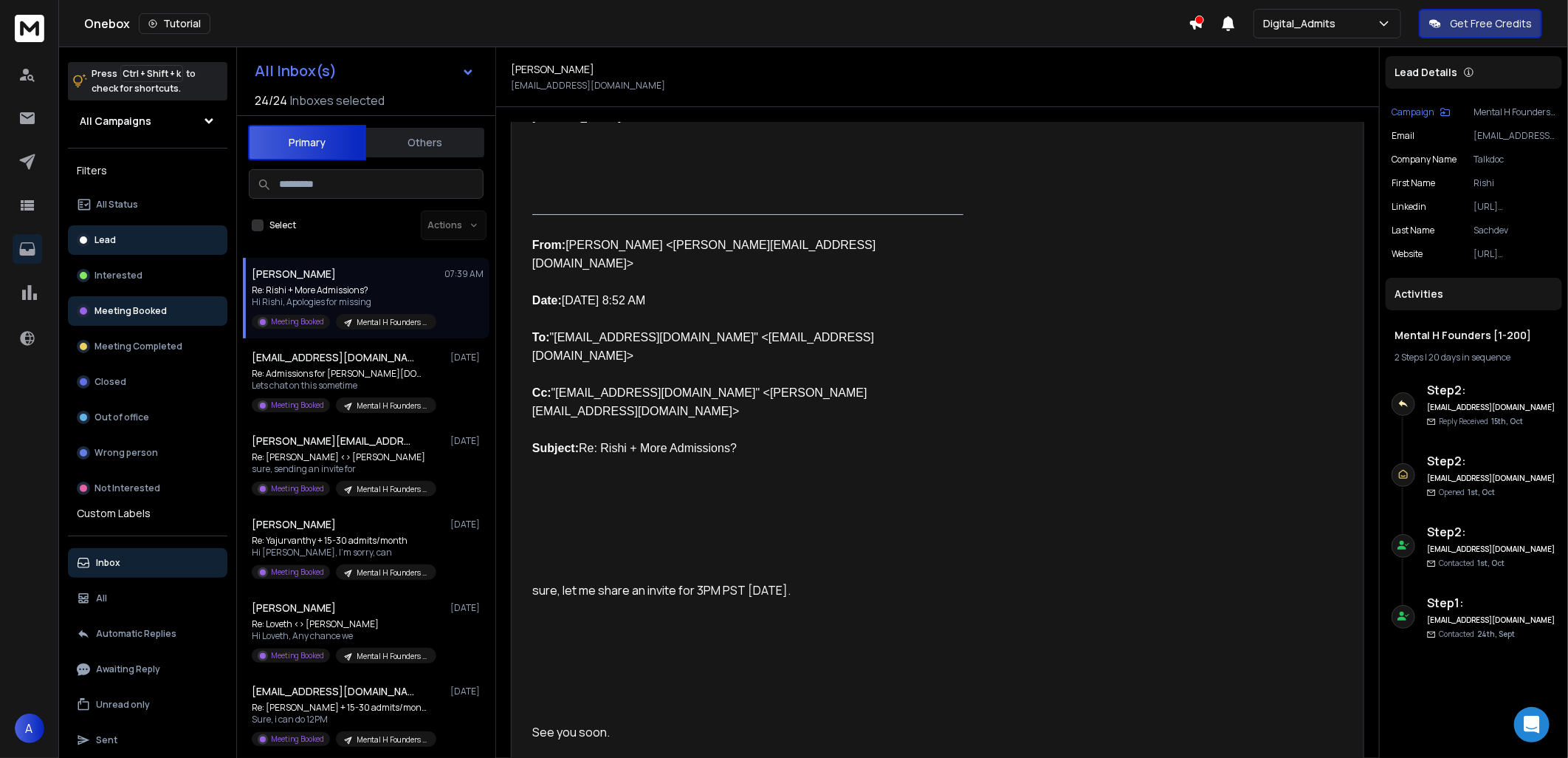
click at [109, 245] on p "Lead" at bounding box center [105, 241] width 22 height 12
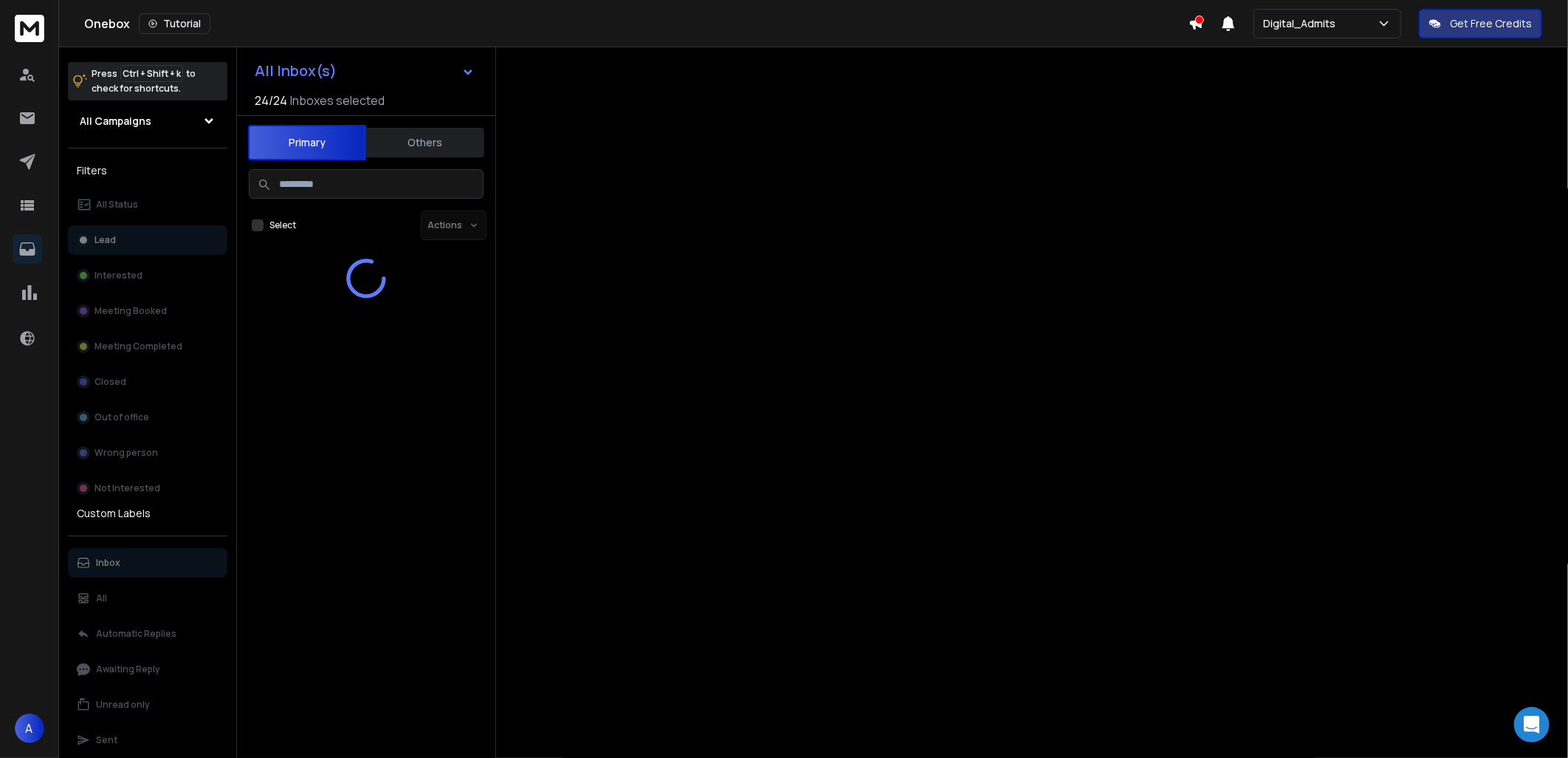
click at [143, 244] on div "All Status Lead Interested Meeting Booked Meeting Completed Closed Out of offic…" at bounding box center [147, 346] width 160 height 313
click at [167, 127] on button "All Campaigns" at bounding box center [147, 121] width 160 height 29
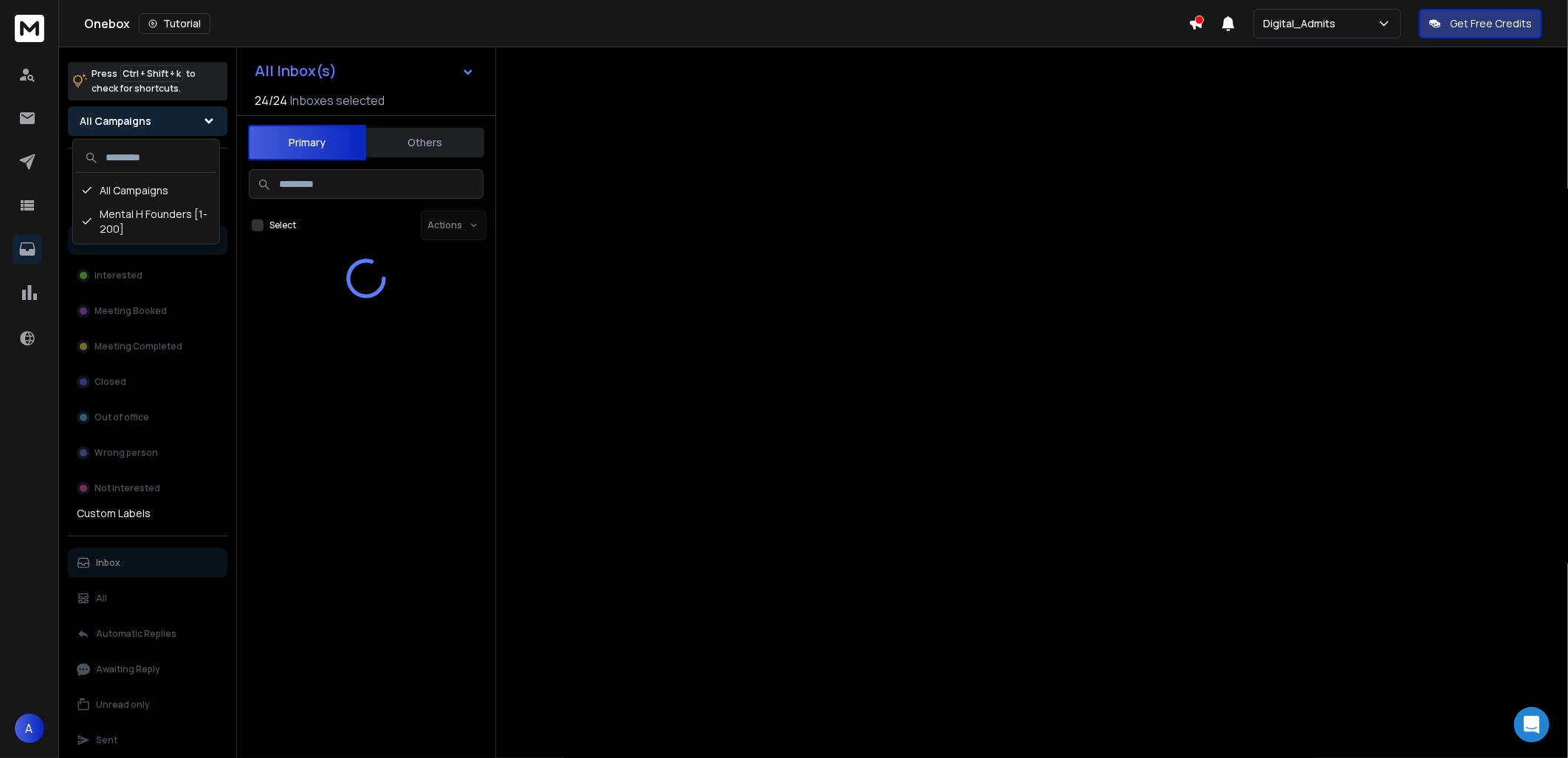
click at [167, 127] on button "All Campaigns" at bounding box center [147, 121] width 160 height 29
click at [1342, 30] on button "Digital_Admits" at bounding box center [1328, 24] width 148 height 29
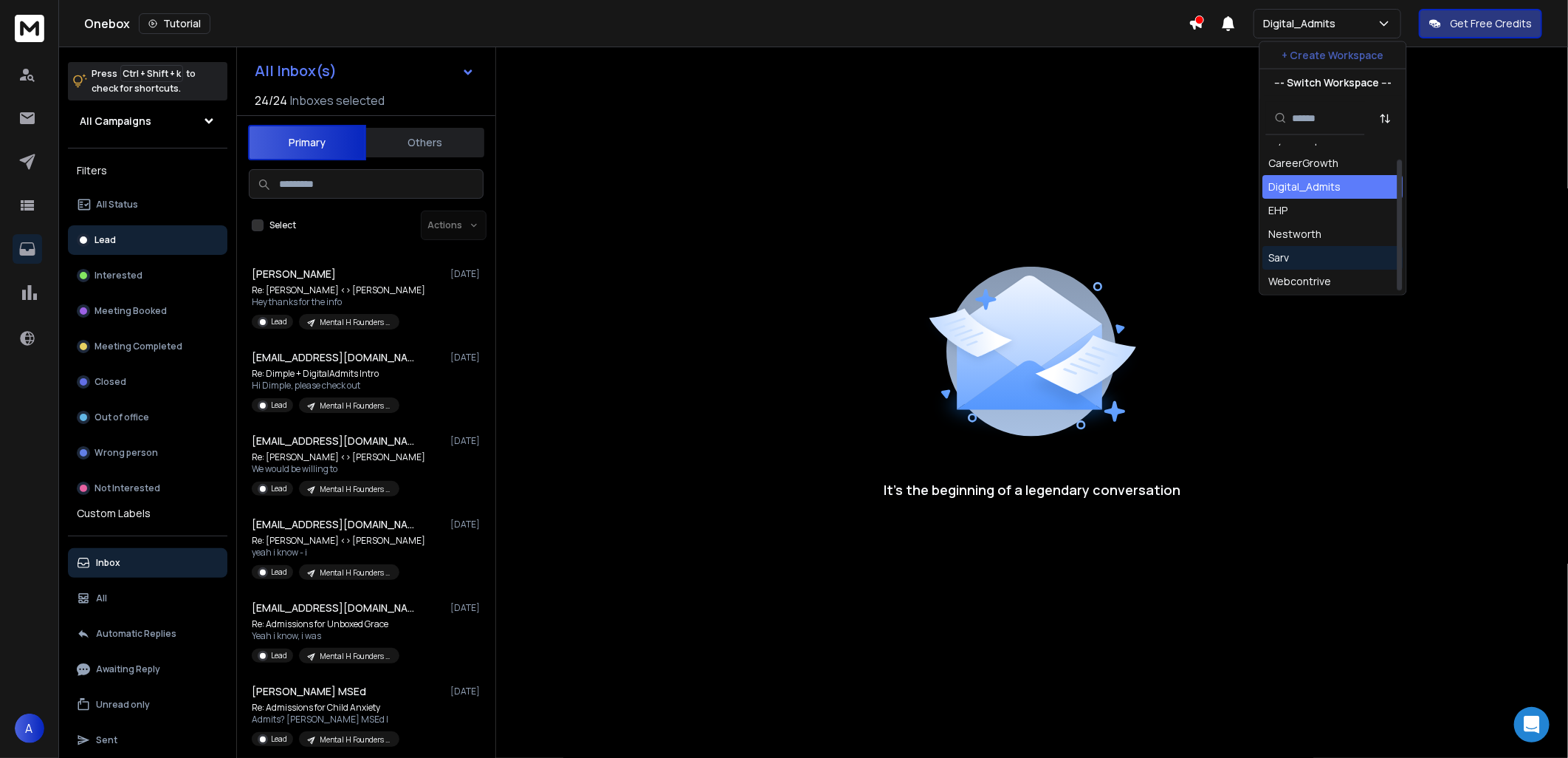
scroll to position [17, 0]
click at [131, 272] on p "Interested" at bounding box center [118, 276] width 48 height 12
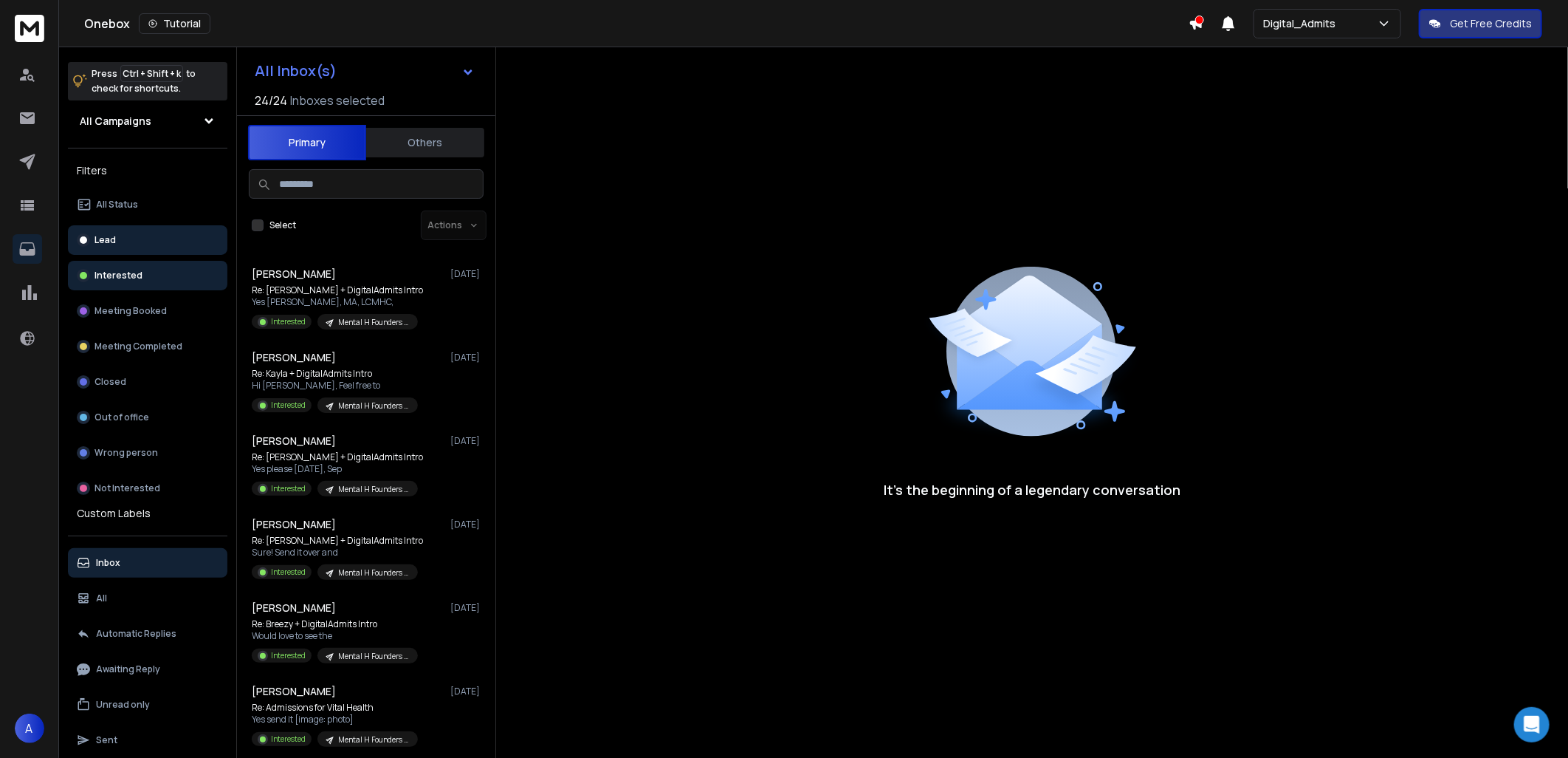
click at [128, 249] on button "Lead" at bounding box center [147, 241] width 160 height 29
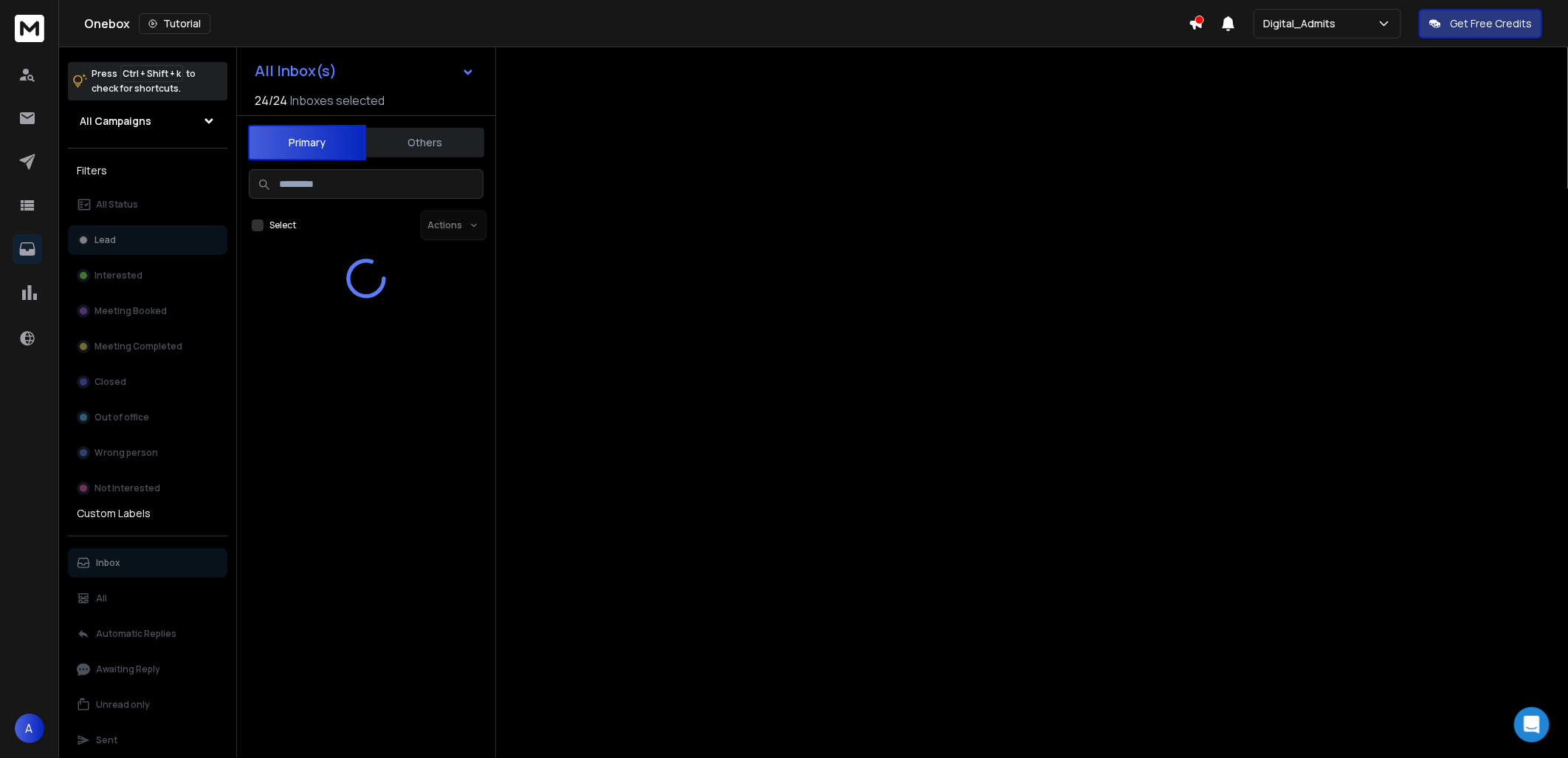
click at [154, 287] on div "All Status Lead Interested Meeting Booked Meeting Completed Closed Out of offic…" at bounding box center [147, 346] width 160 height 313
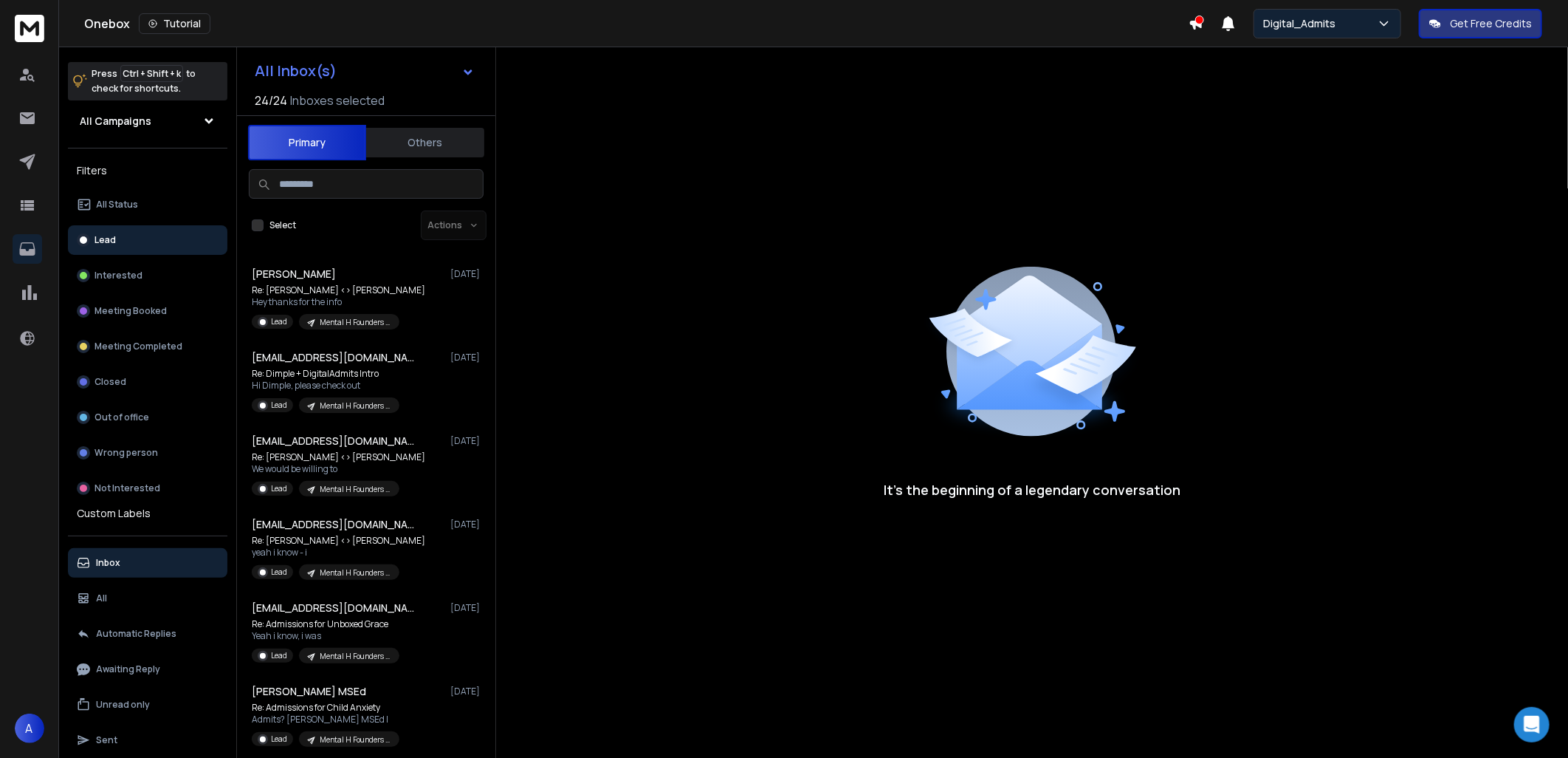
click at [1353, 20] on div "Digital_Admits" at bounding box center [1328, 24] width 129 height 15
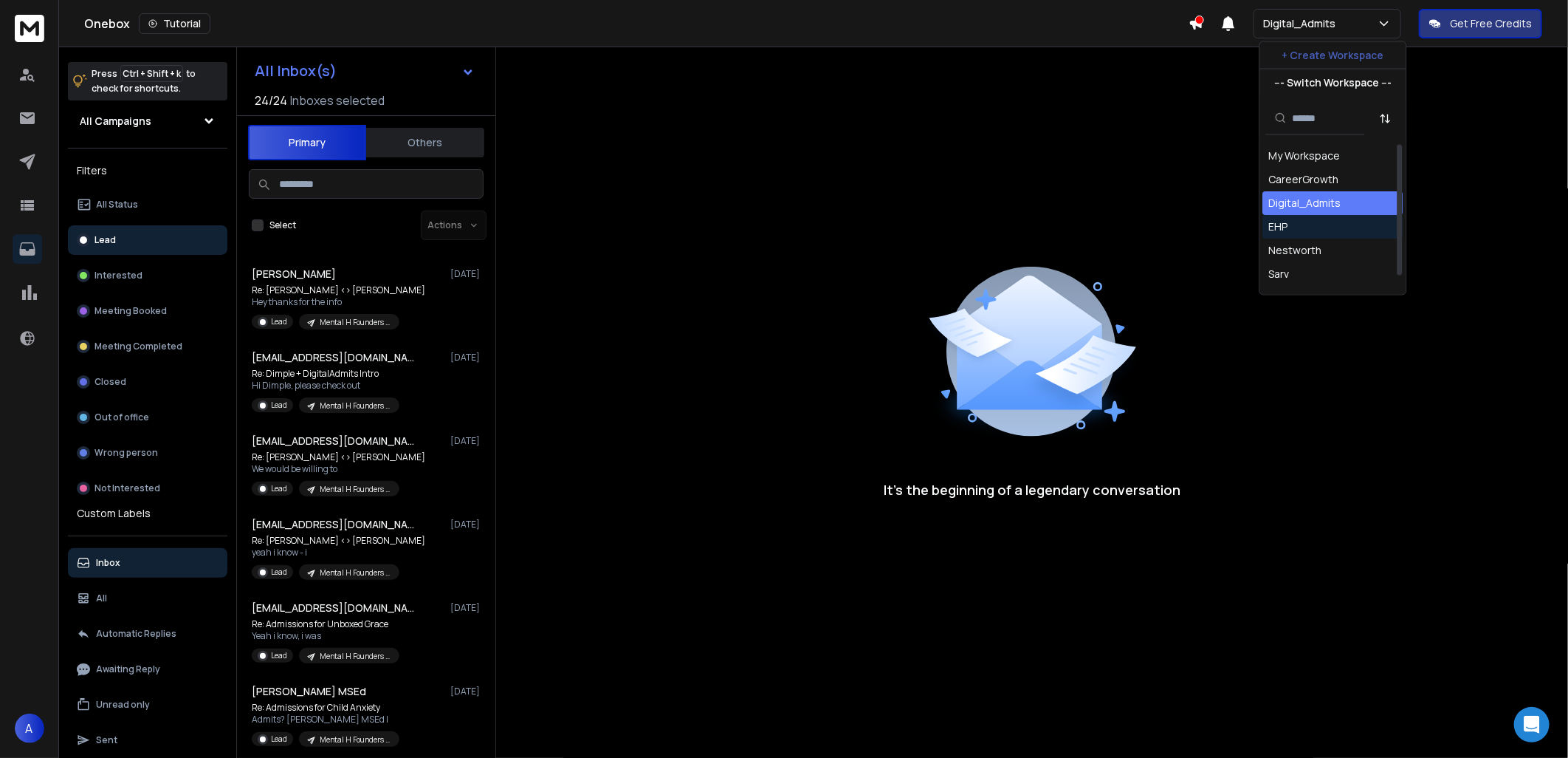
click at [1301, 224] on div "EHP" at bounding box center [1333, 227] width 140 height 24
